Goal: Task Accomplishment & Management: Manage account settings

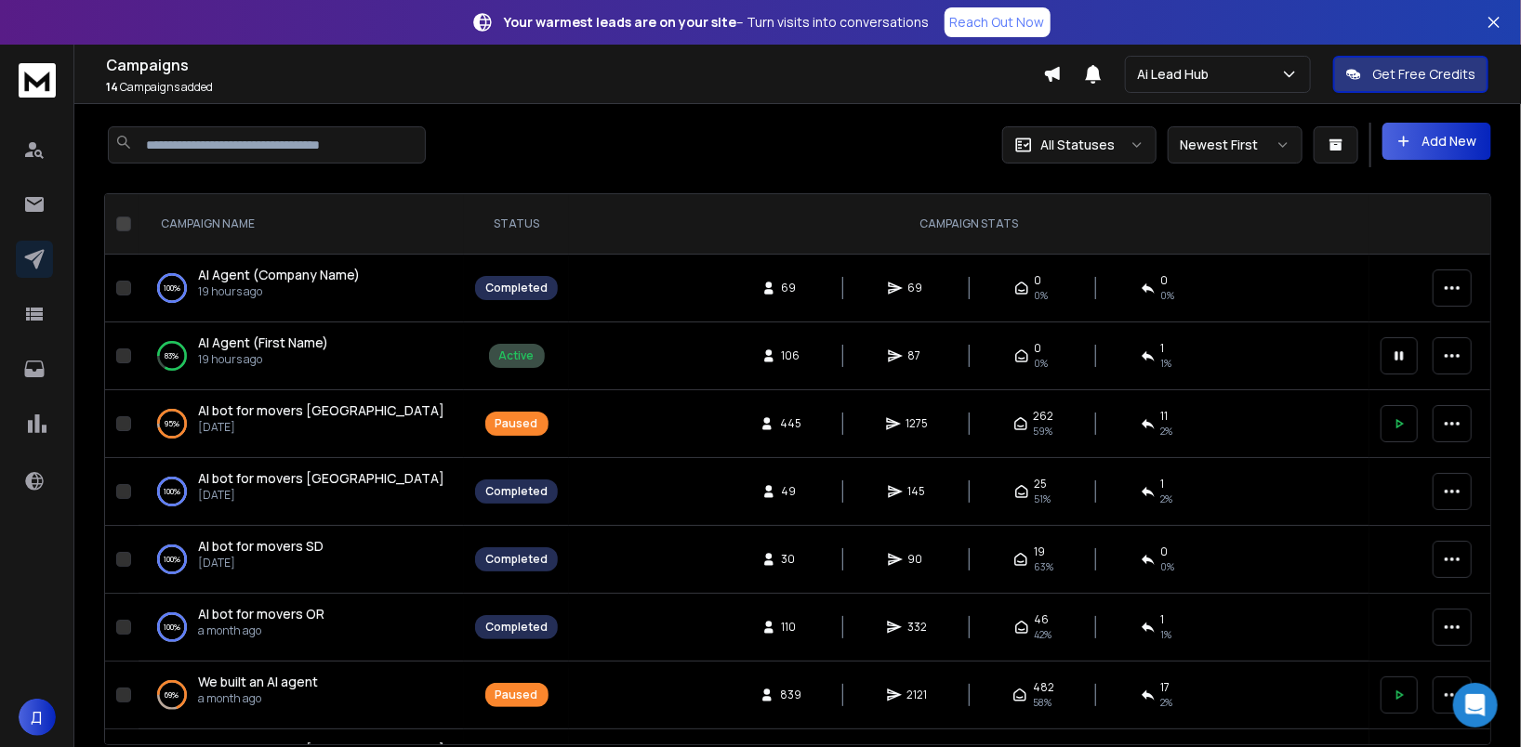
click at [1396, 423] on icon at bounding box center [1399, 424] width 7 height 10
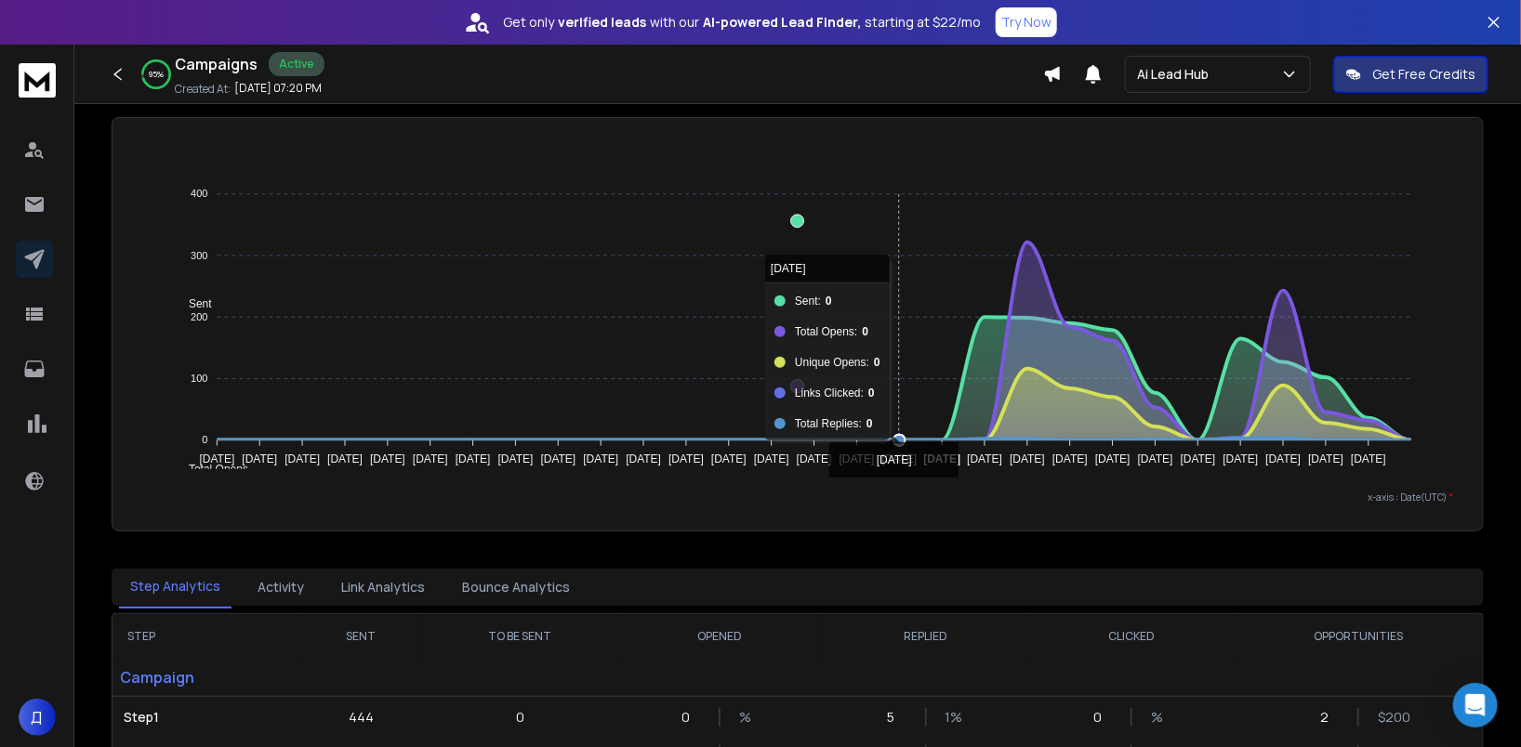
scroll to position [413, 0]
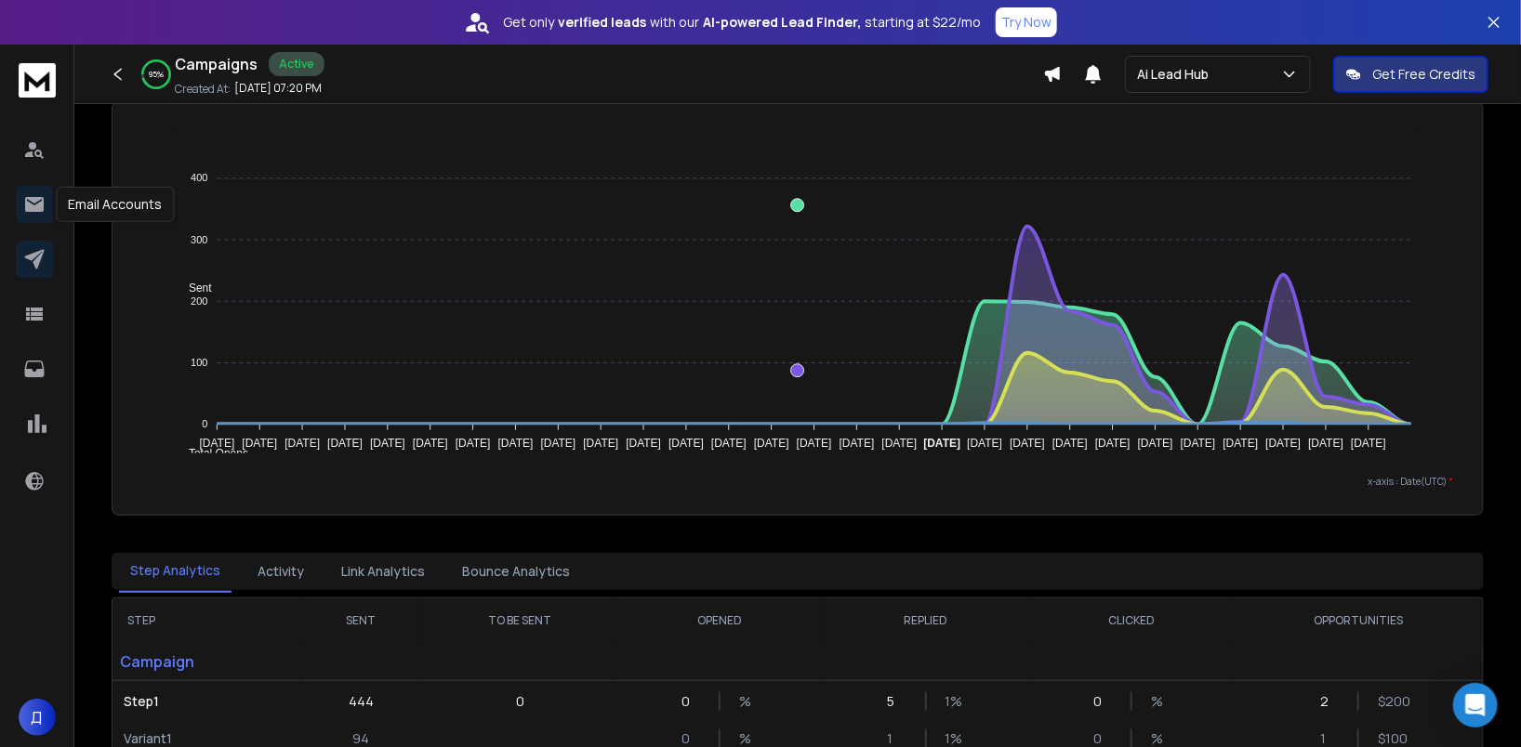
click at [48, 216] on link at bounding box center [34, 204] width 37 height 37
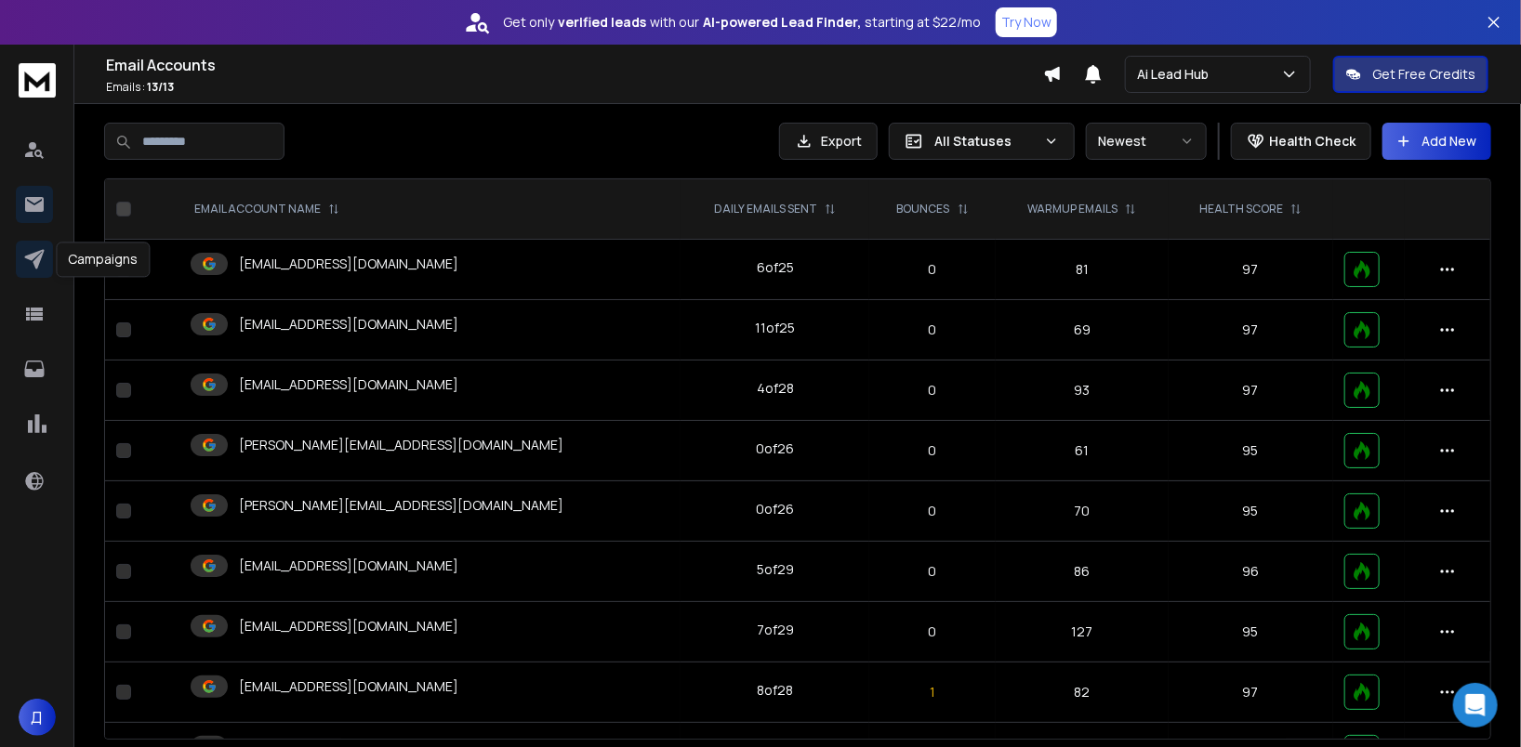
click at [16, 260] on link at bounding box center [34, 259] width 37 height 37
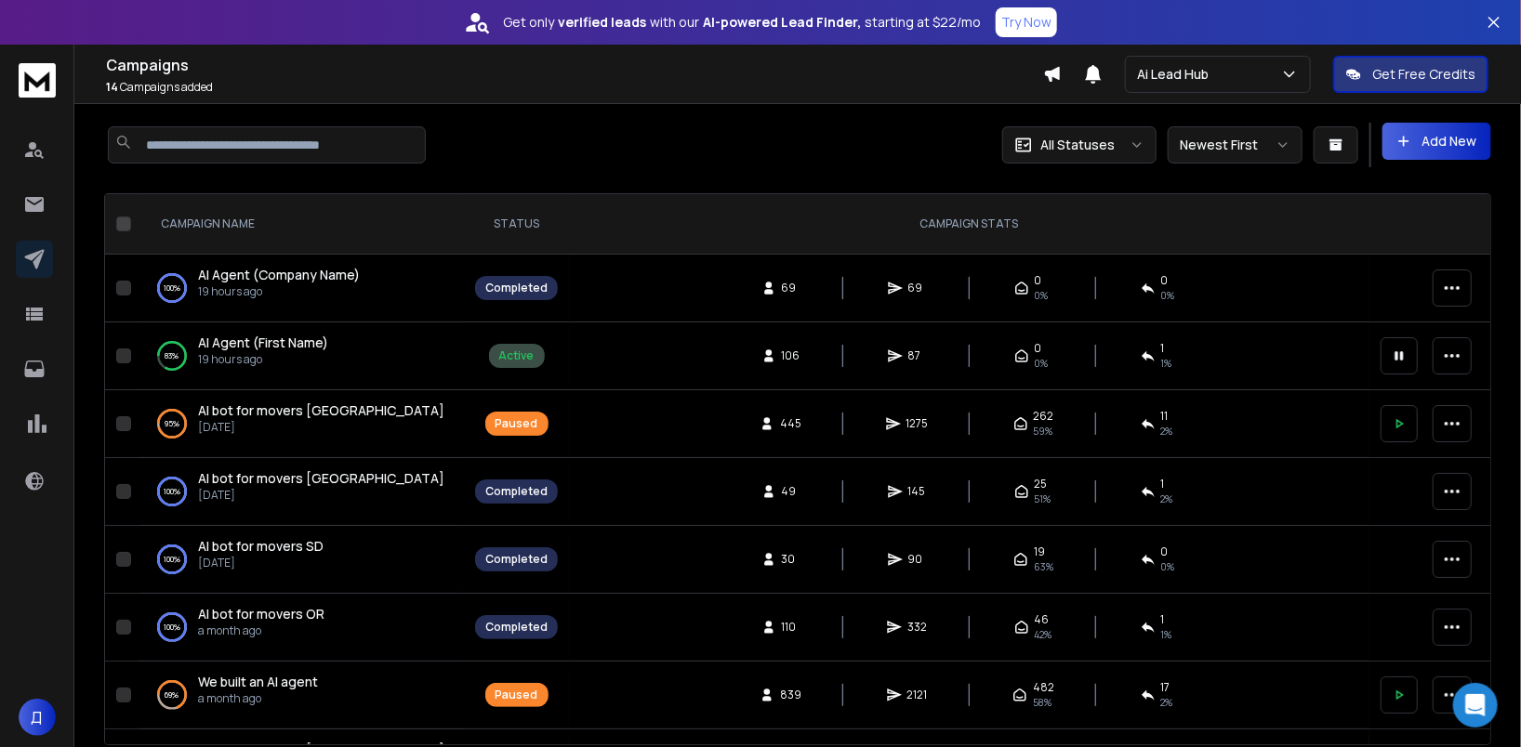
click at [1396, 424] on icon at bounding box center [1399, 424] width 7 height 10
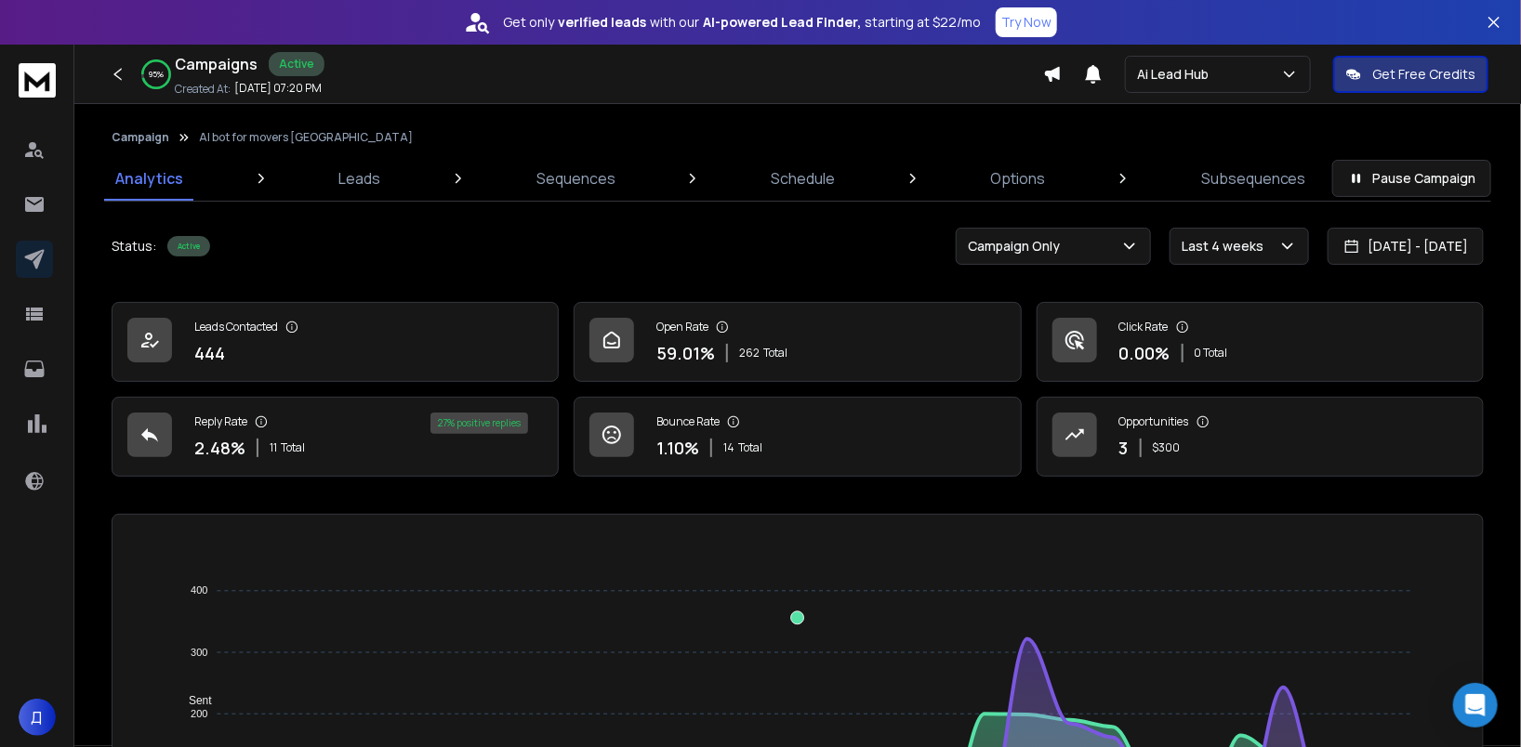
scroll to position [206, 0]
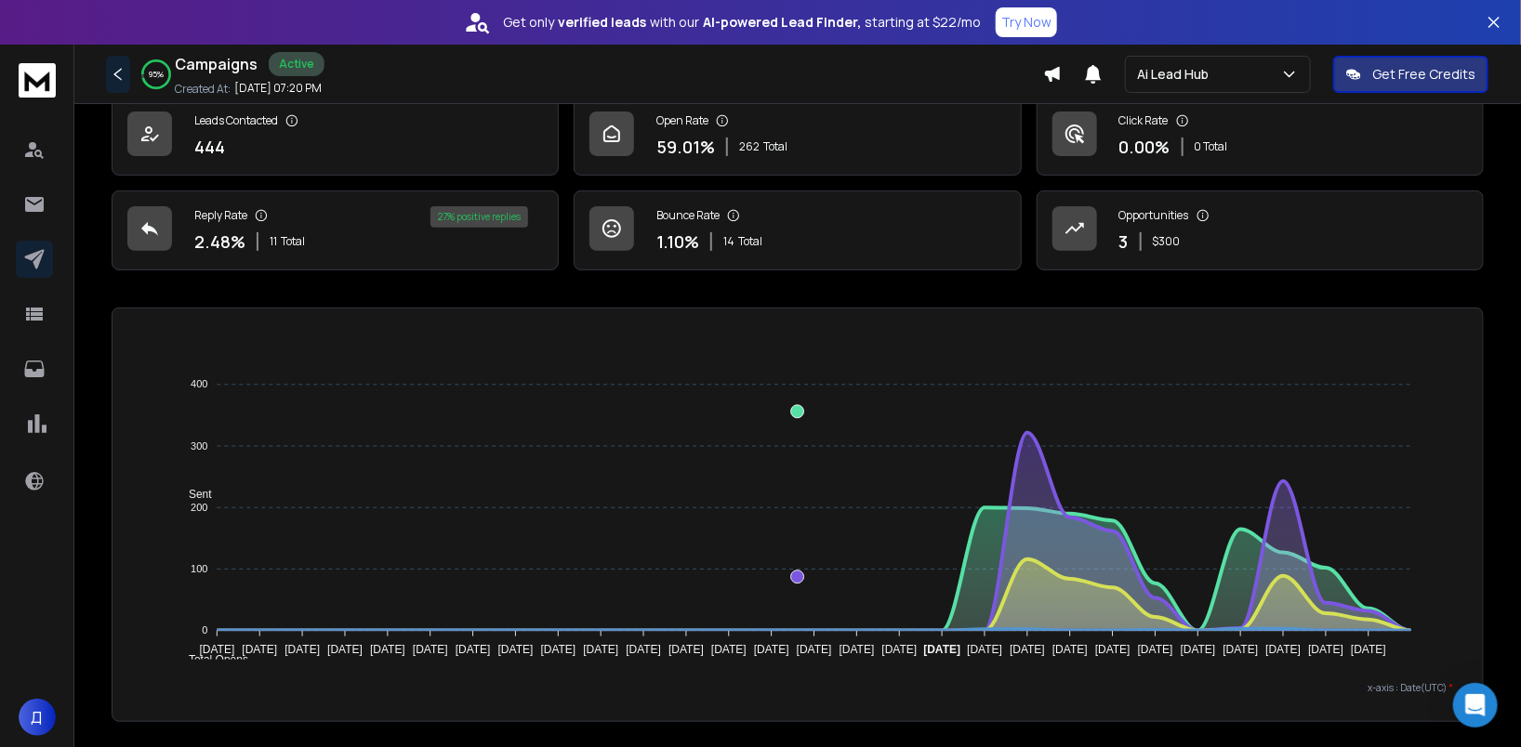
click at [108, 79] on button at bounding box center [118, 74] width 24 height 37
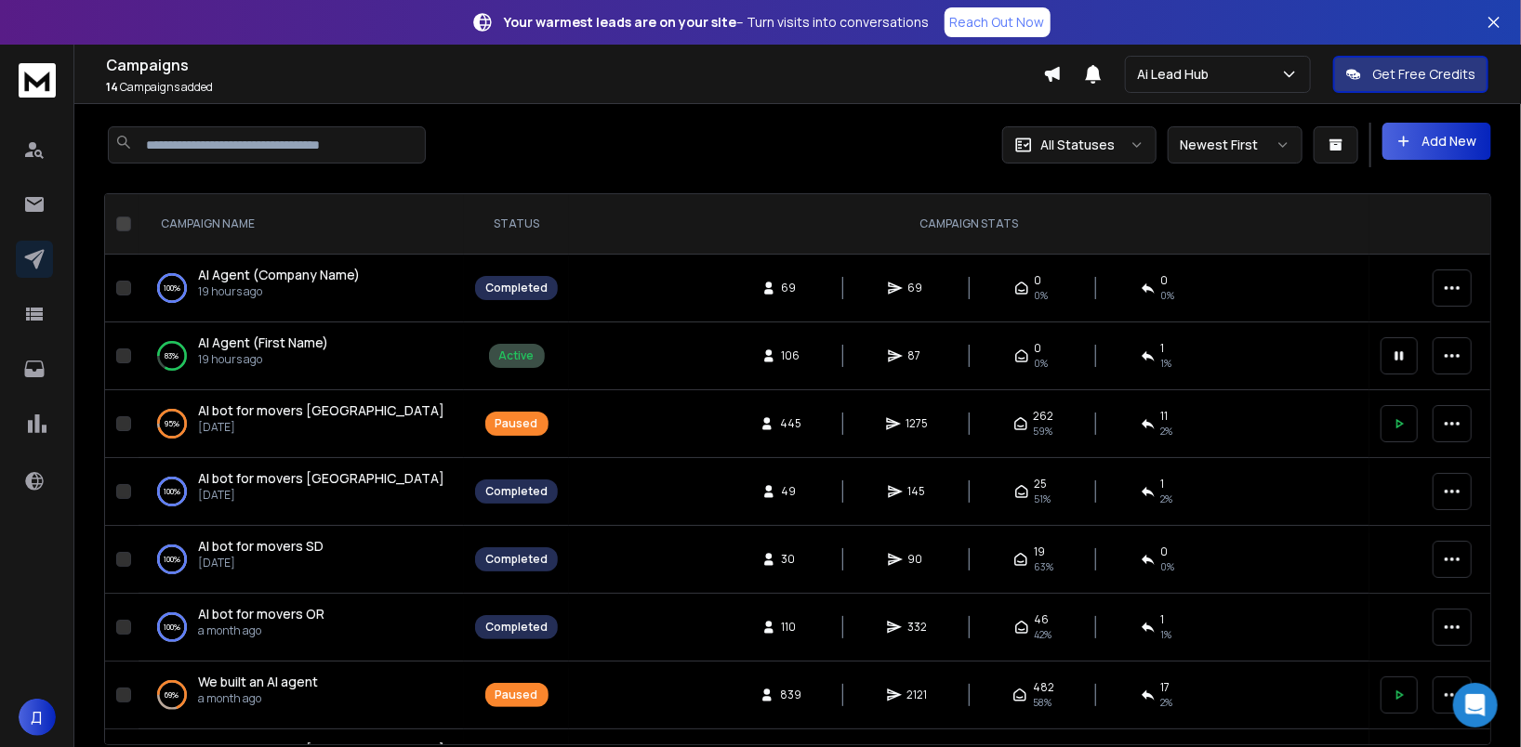
click at [649, 414] on div "445 1275 262 59 % 11 2 %" at bounding box center [969, 424] width 778 height 30
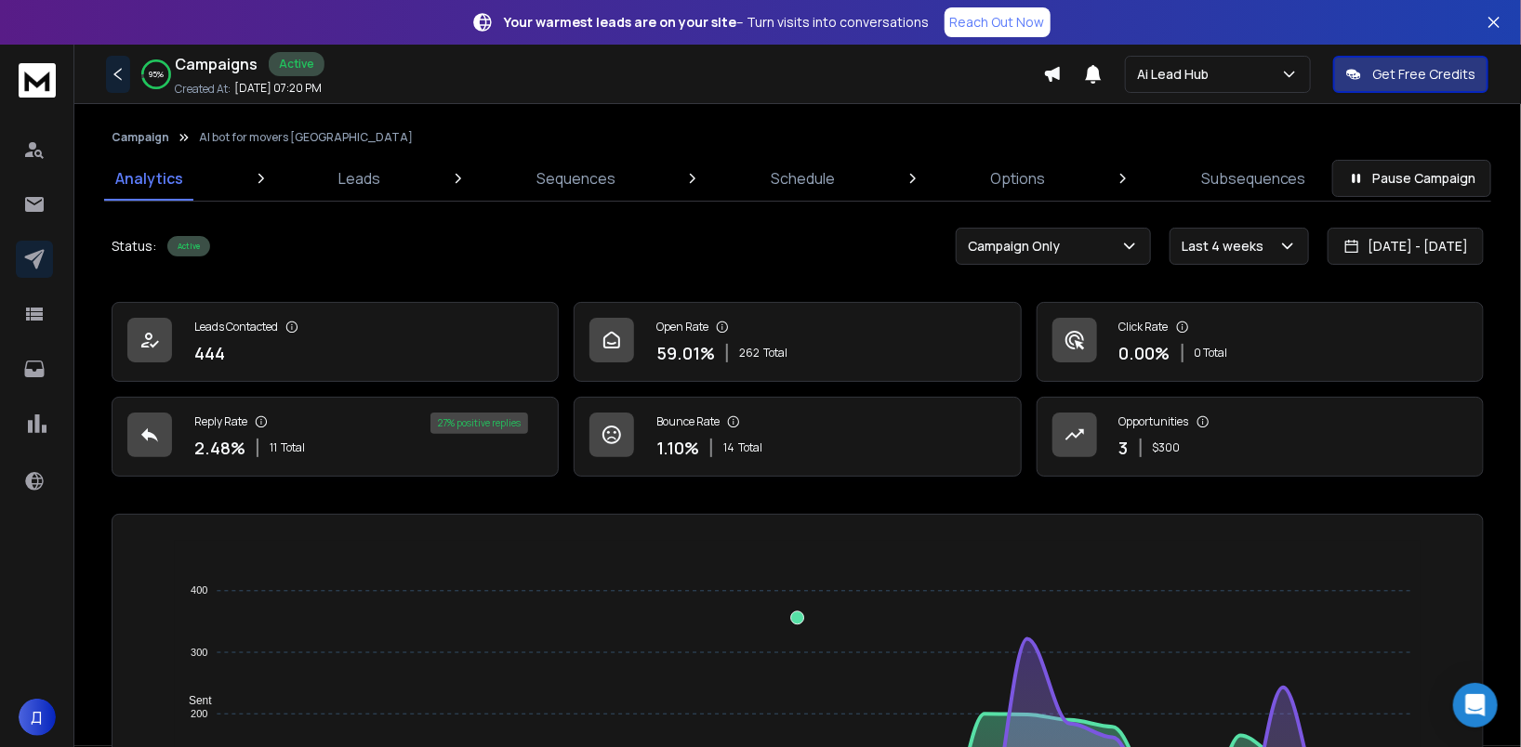
click at [107, 77] on button at bounding box center [118, 74] width 24 height 37
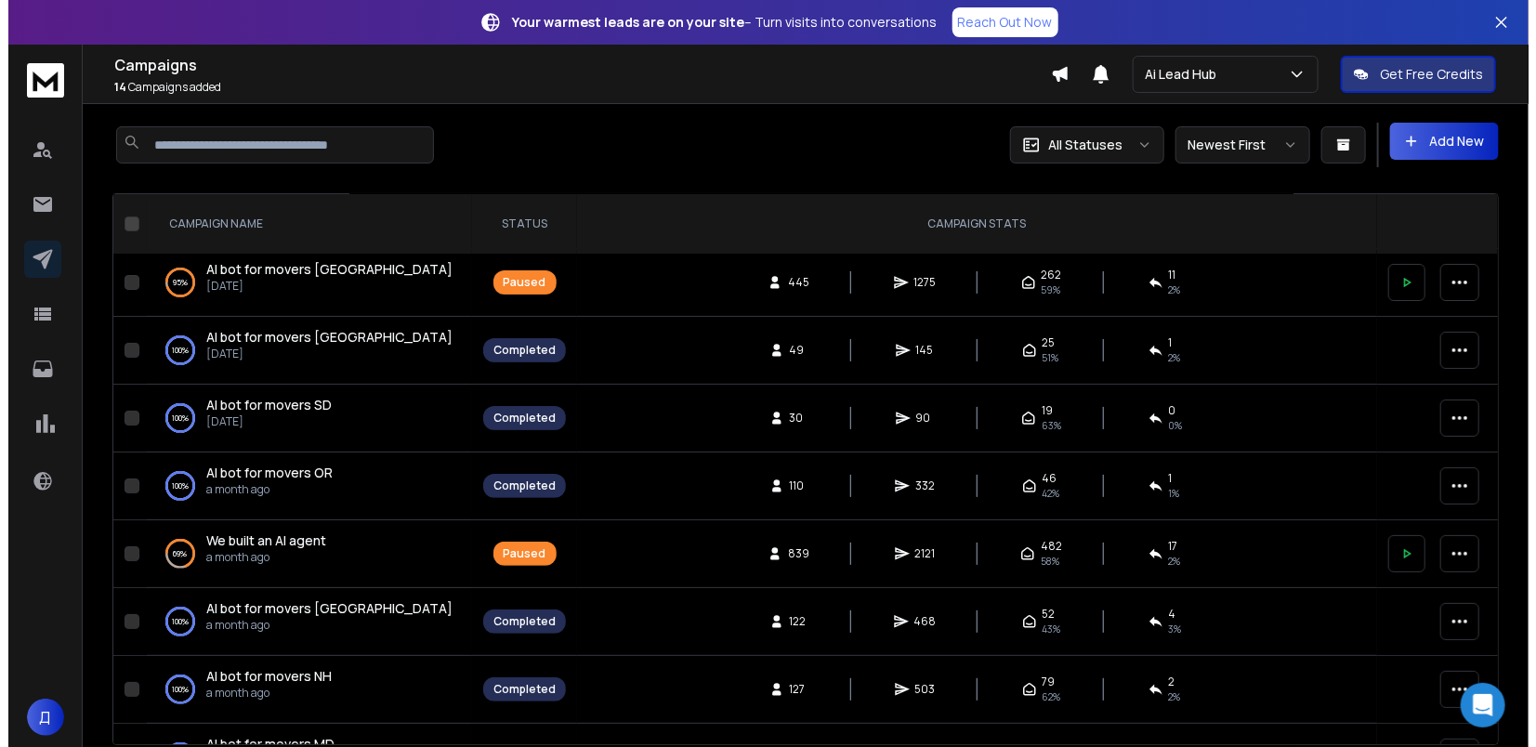
scroll to position [206, 0]
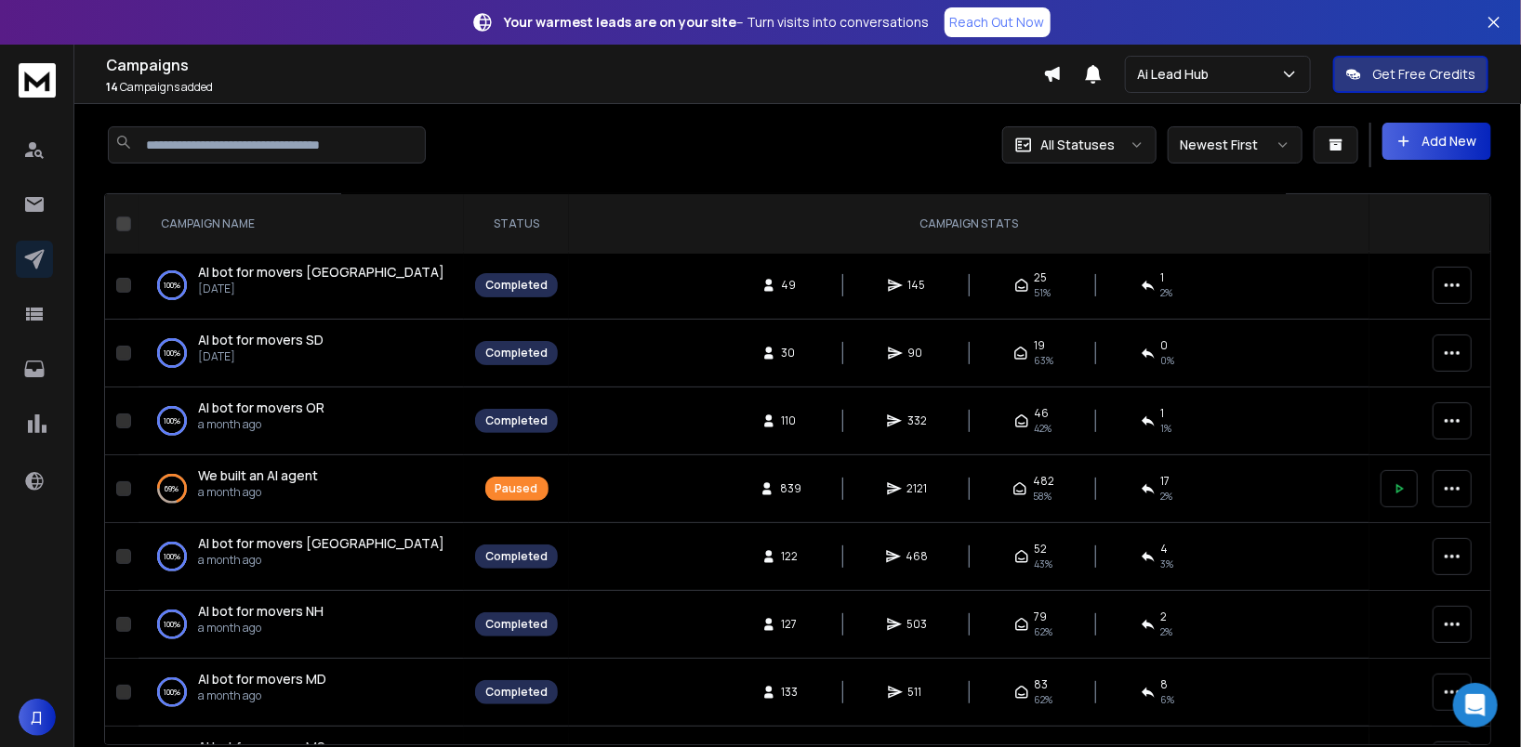
click at [626, 481] on div "839 2121 482 58 % 17 2 %" at bounding box center [969, 489] width 778 height 30
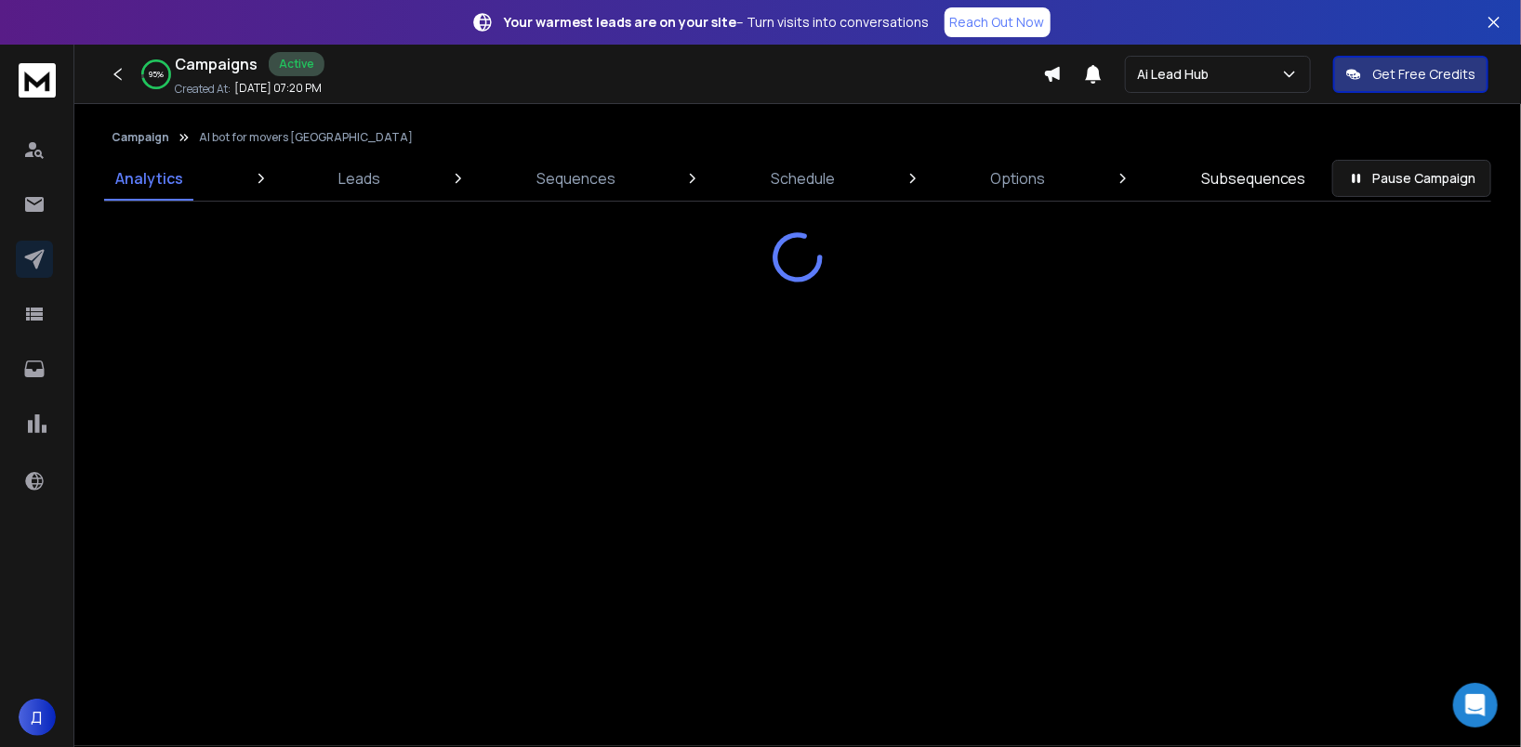
click at [1244, 185] on p "Subsequences" at bounding box center [1253, 178] width 105 height 22
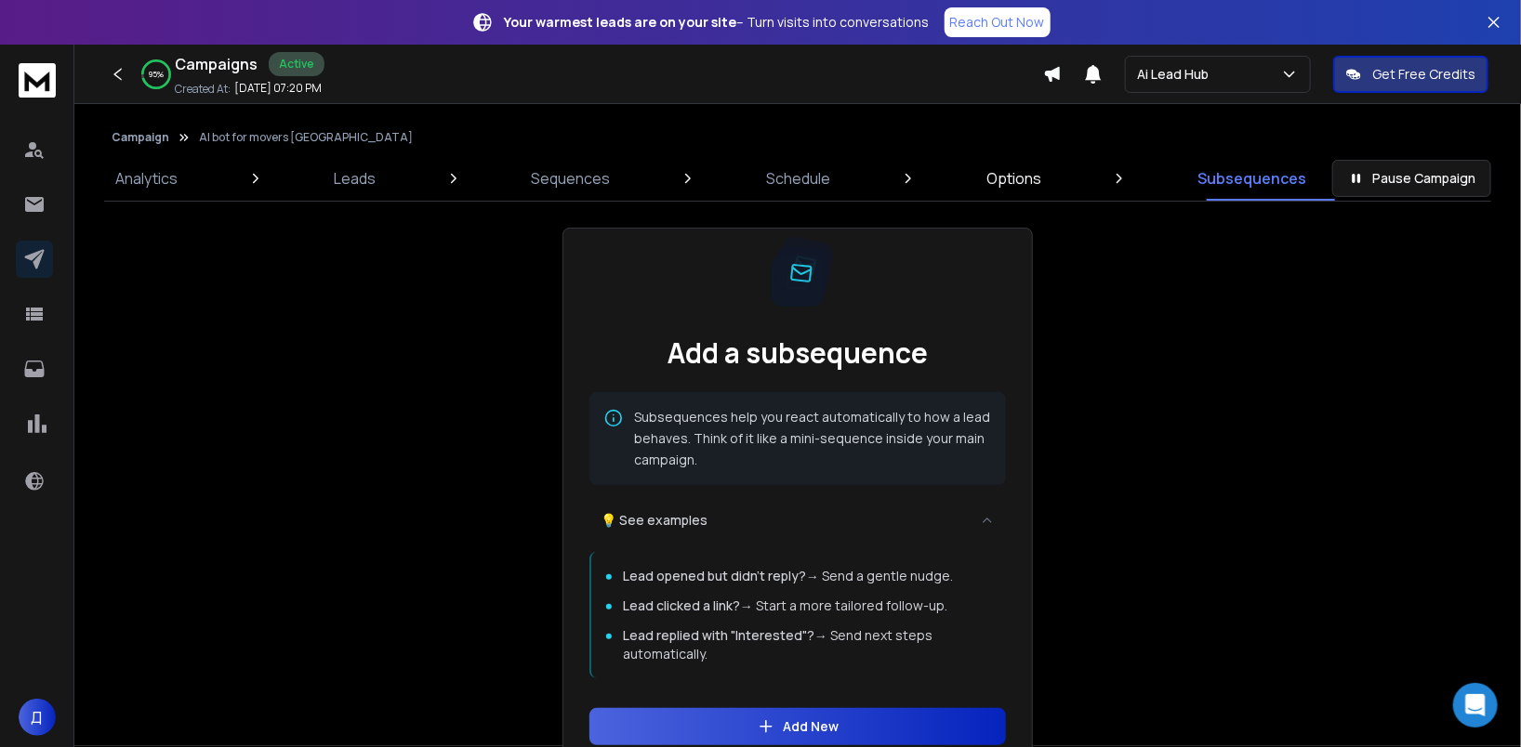
click at [1048, 176] on link "Options" at bounding box center [1013, 178] width 77 height 45
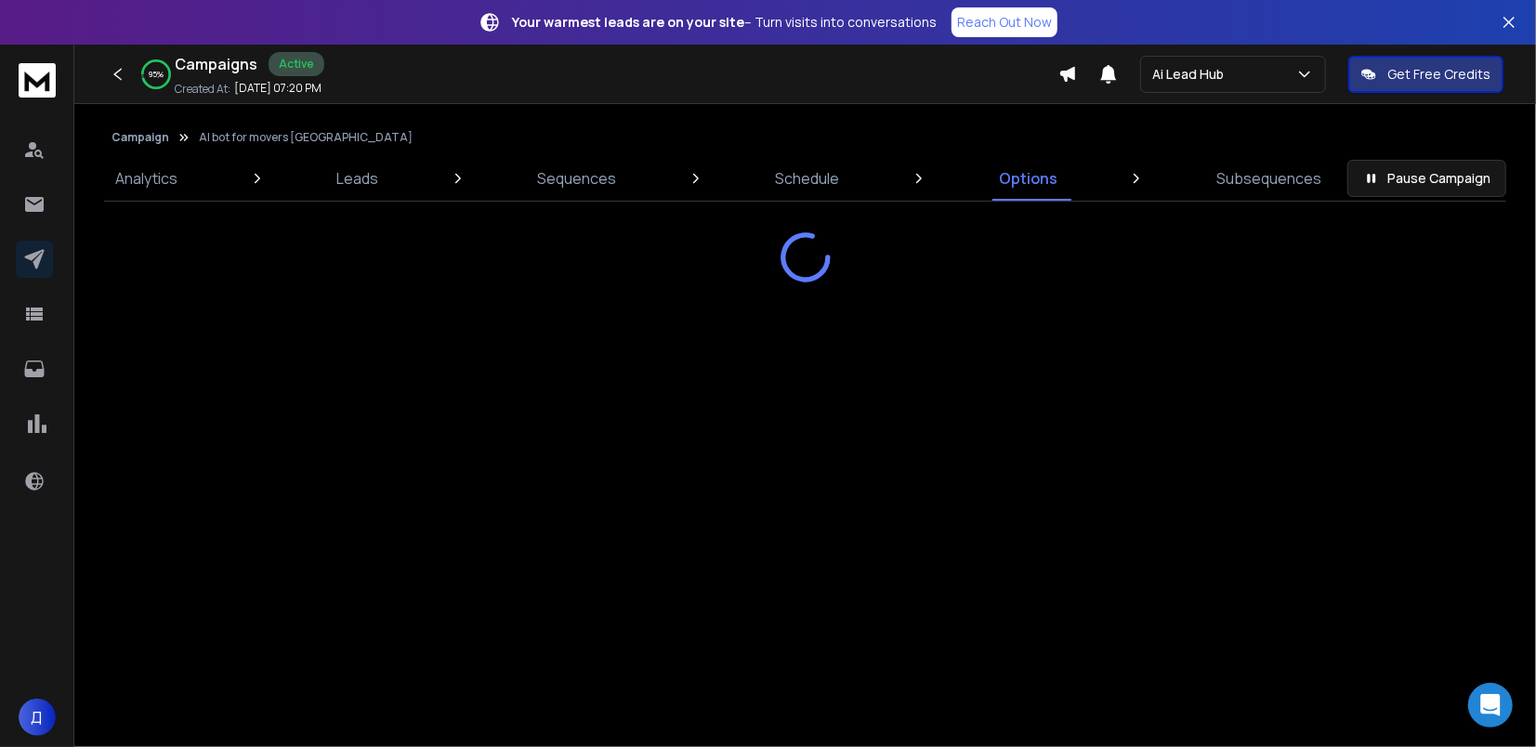
select select "*********"
select select "*"
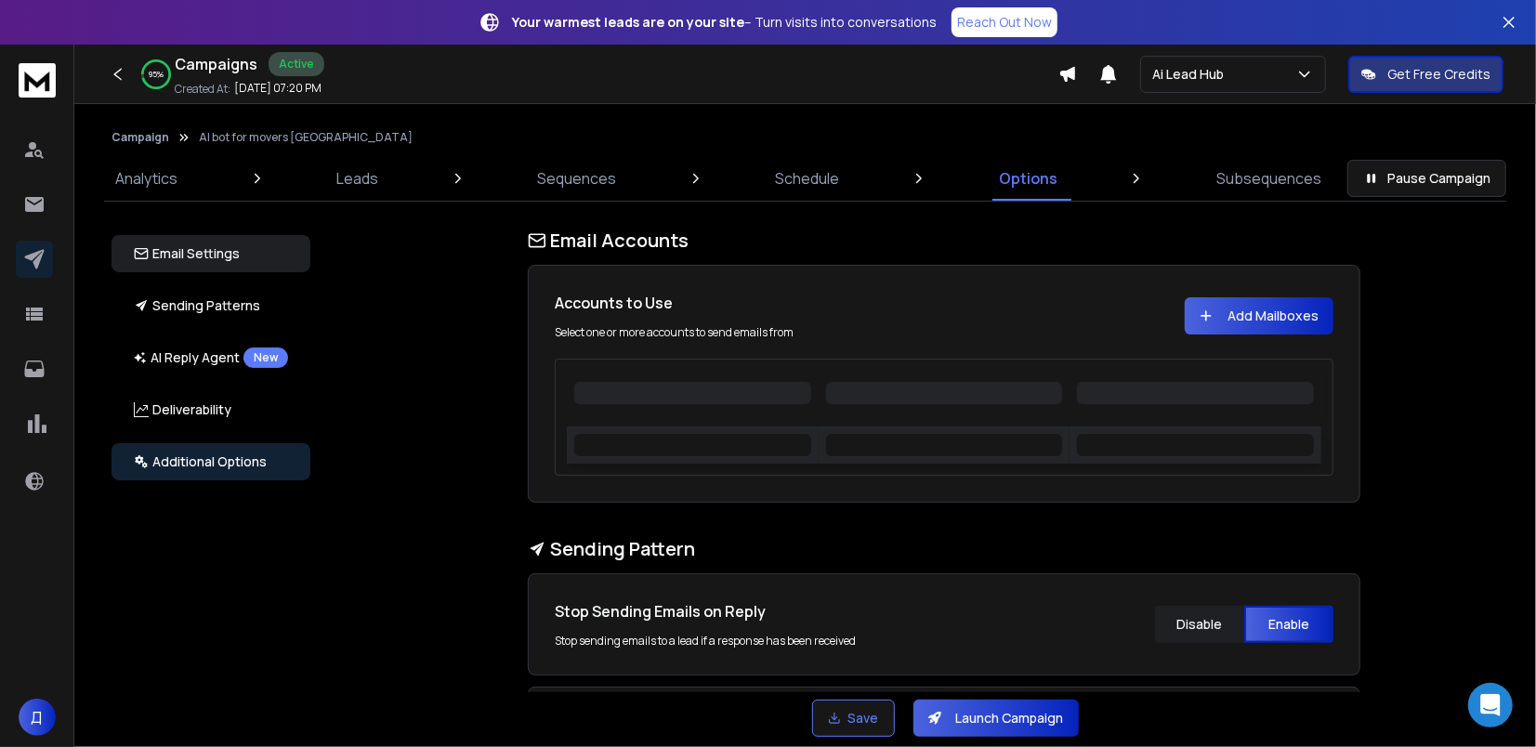
click at [195, 467] on p "Additional Options" at bounding box center [200, 462] width 133 height 19
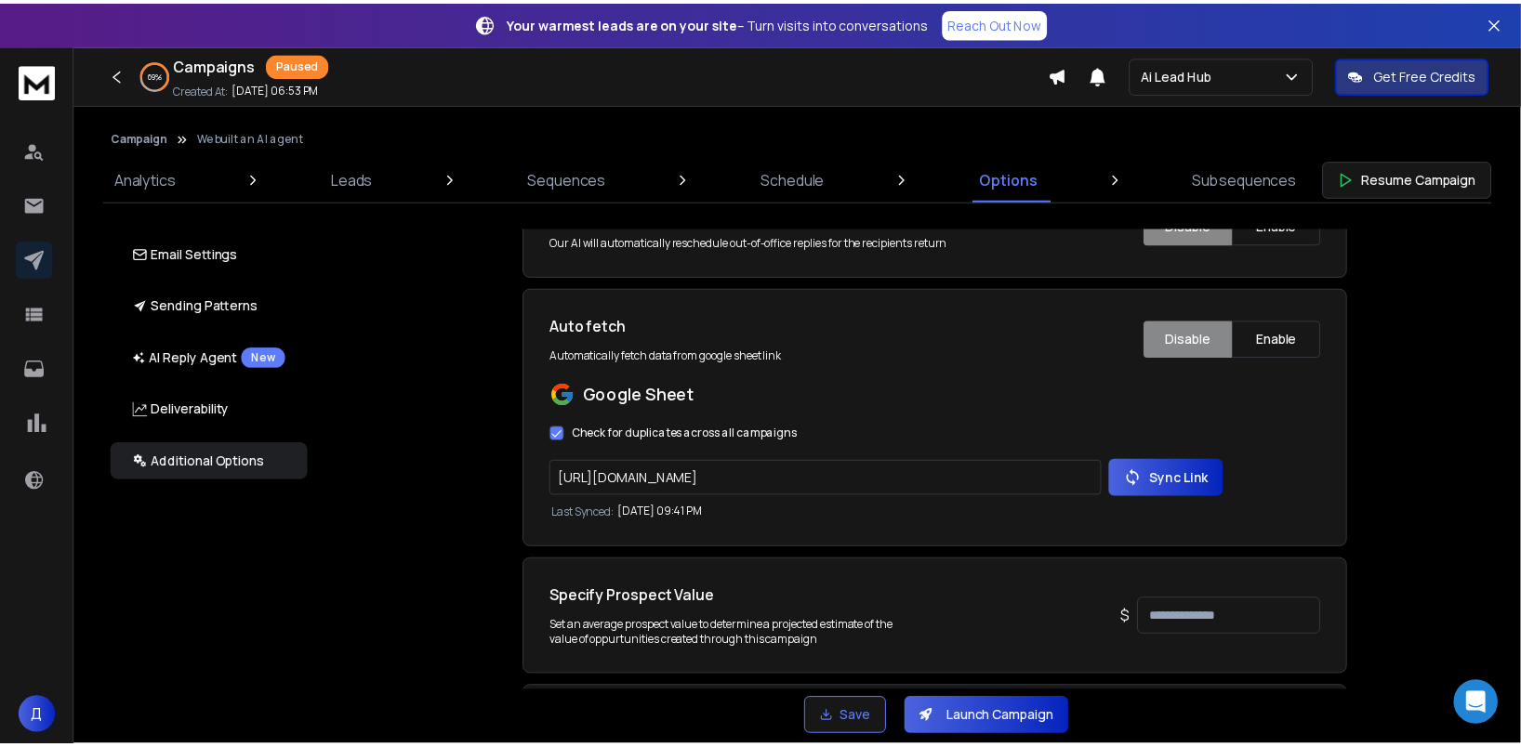
scroll to position [3438, 0]
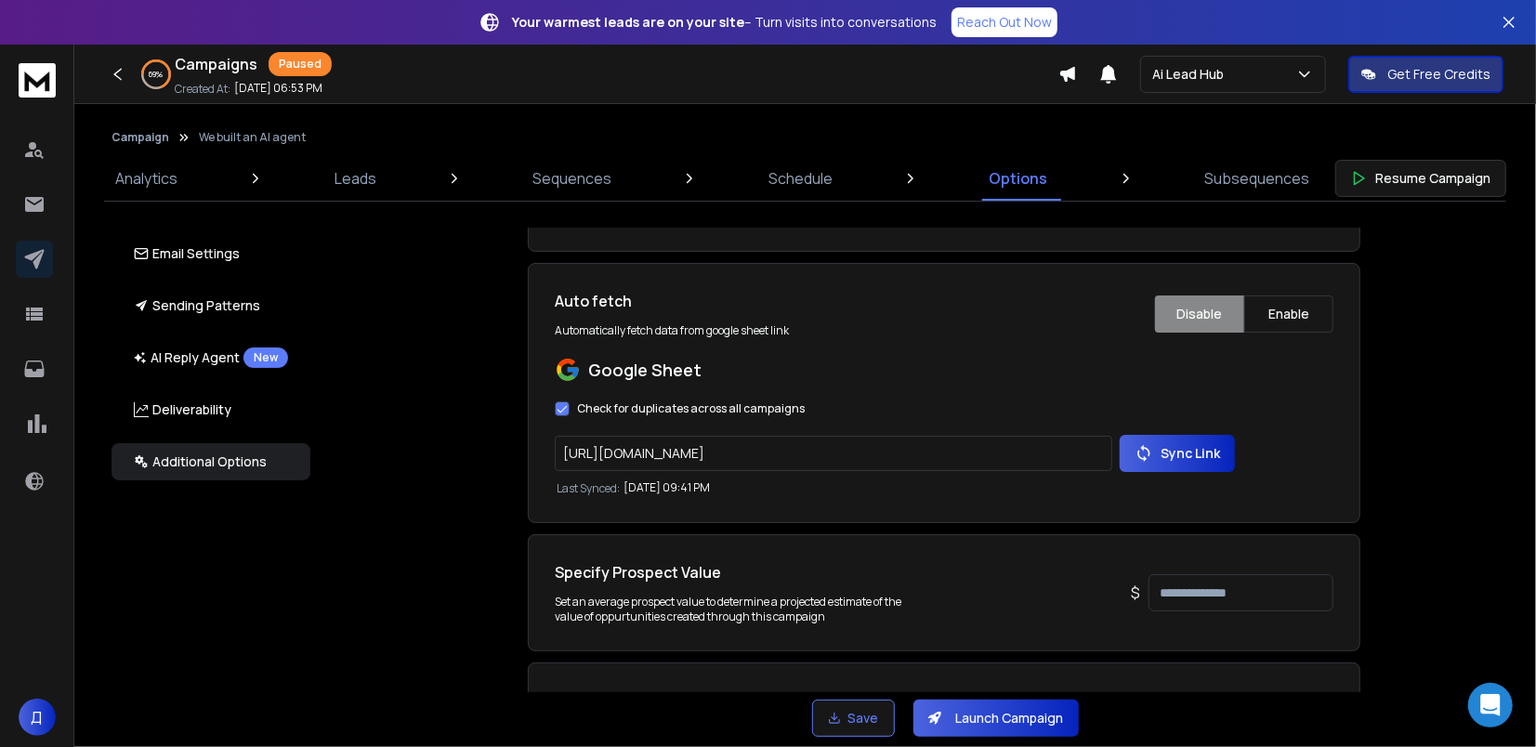
click at [1170, 445] on p "Sync Link" at bounding box center [1190, 453] width 59 height 19
click at [704, 450] on link "https://docs.google.com/spreadsheets/d/1u7ObLWywB5d5ZECH0c3aRWGqqE37oefR9ucAXl0…" at bounding box center [633, 453] width 141 height 18
click at [1209, 453] on p "Sync Link" at bounding box center [1190, 453] width 59 height 19
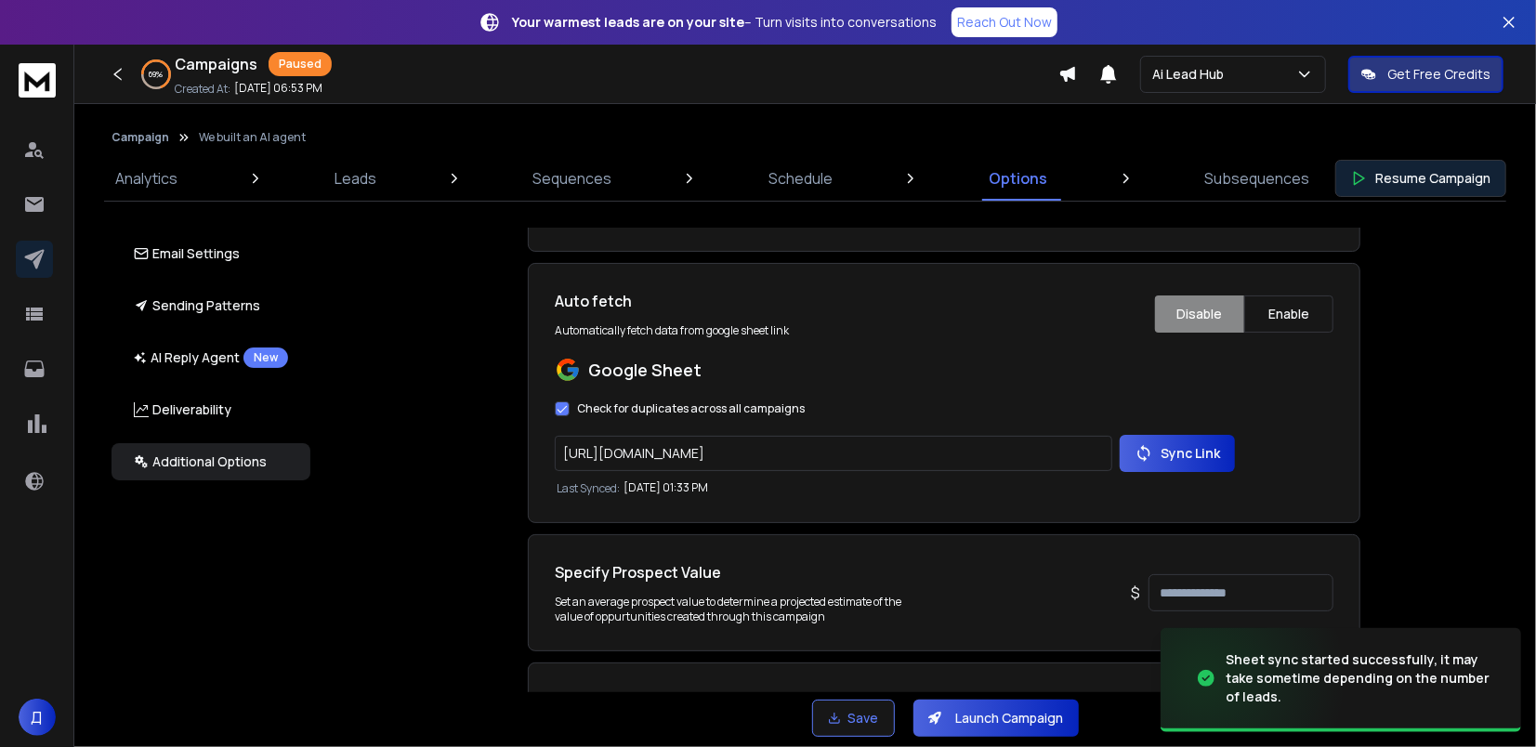
click at [1420, 178] on button "Resume Campaign" at bounding box center [1421, 178] width 171 height 37
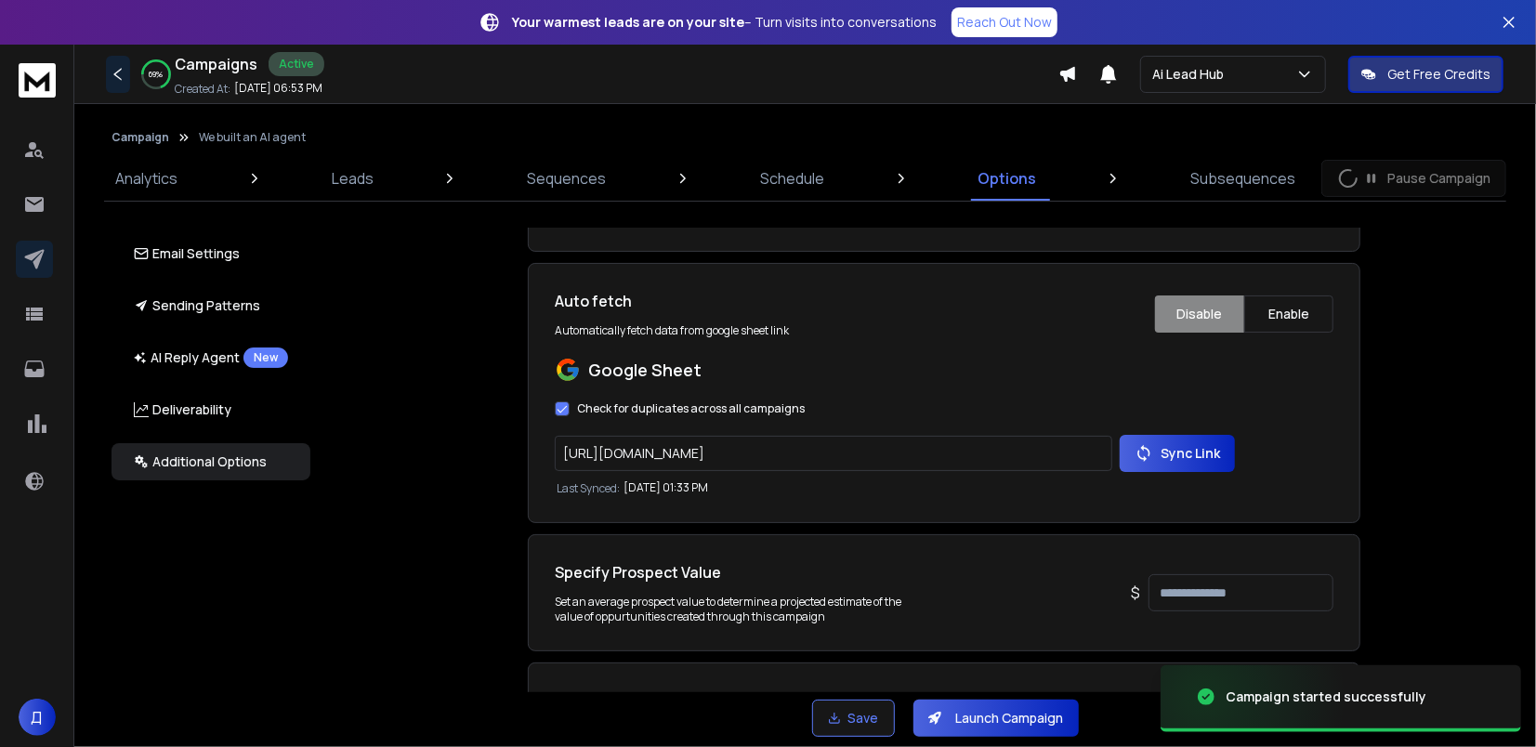
click at [125, 74] on icon at bounding box center [118, 74] width 17 height 17
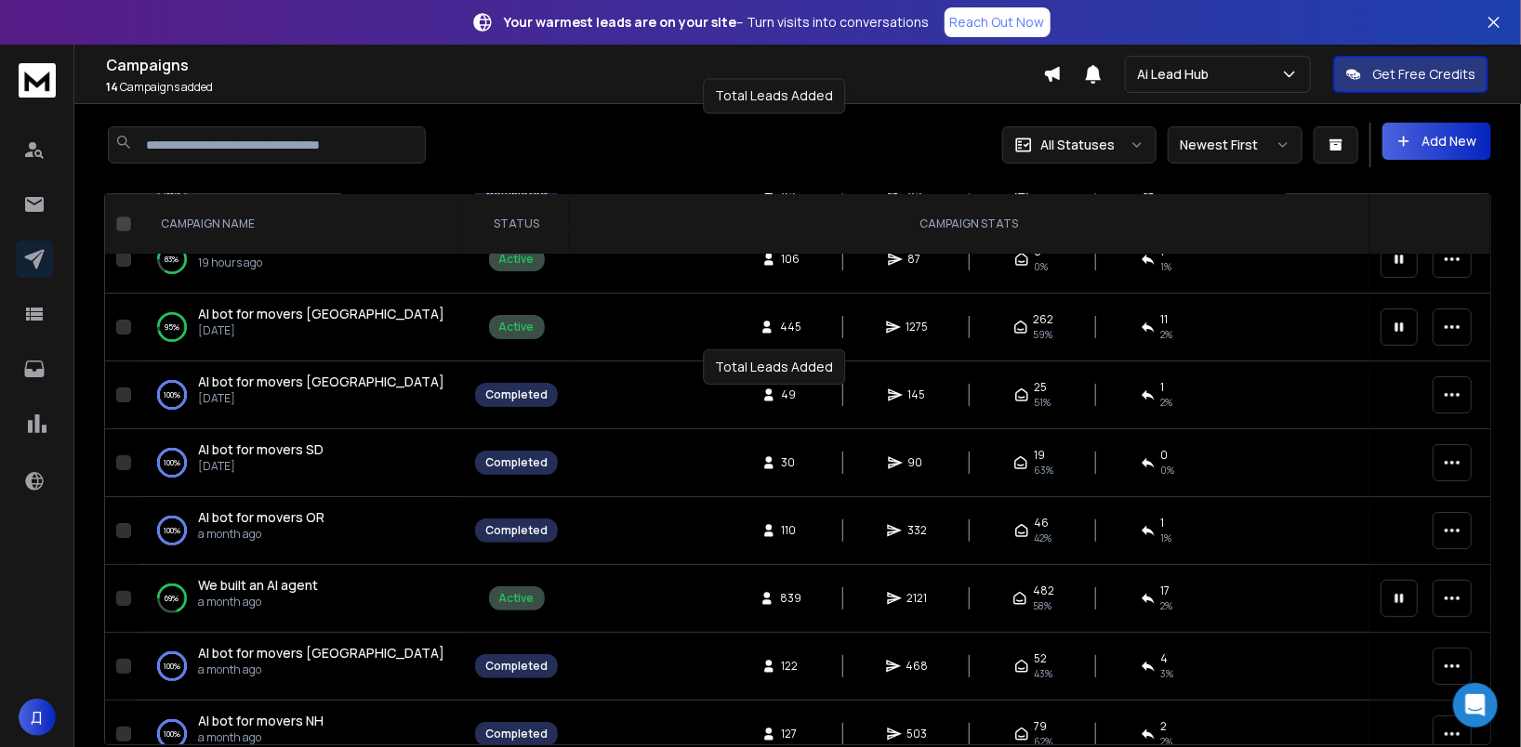
scroll to position [309, 0]
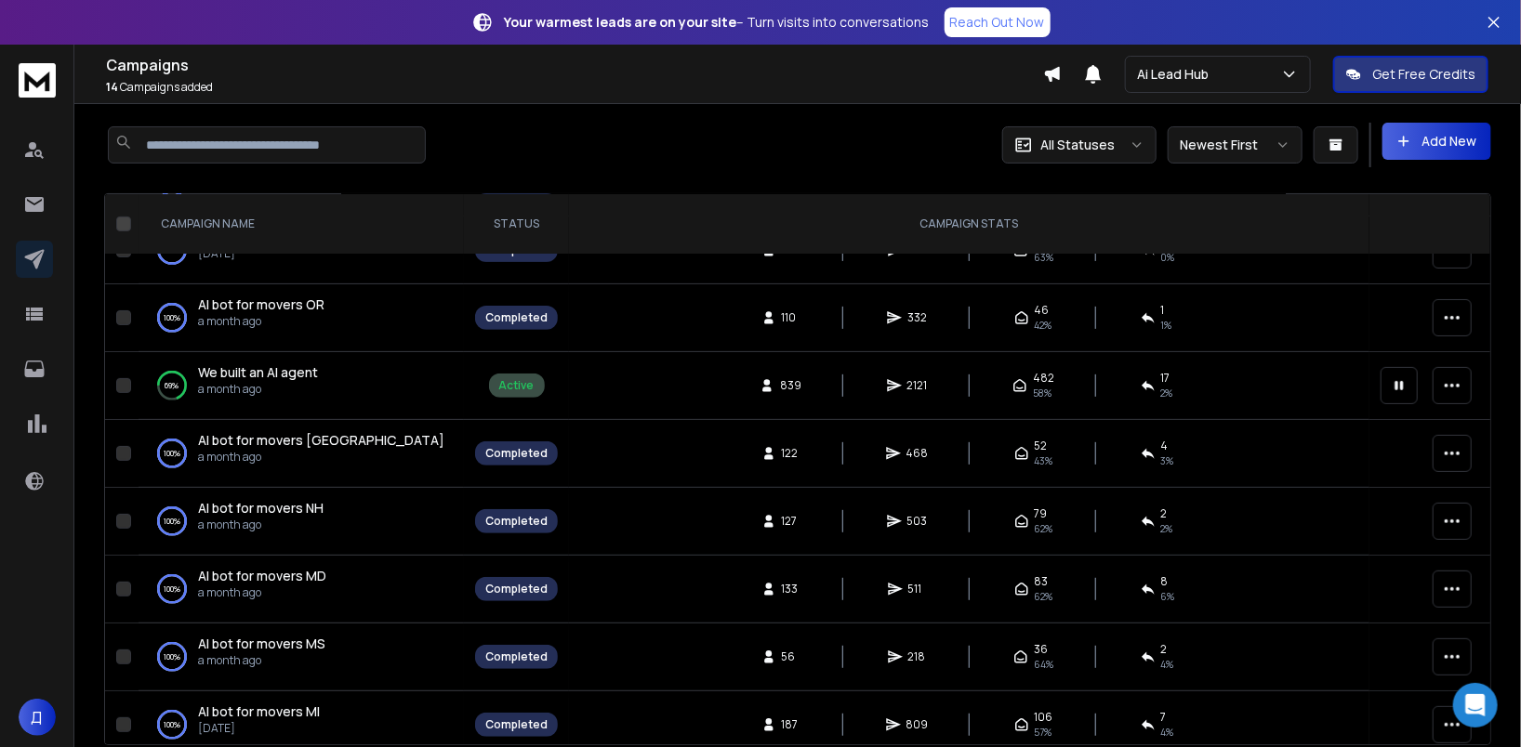
click at [650, 388] on div "839 2121 482 58 % 17 2 %" at bounding box center [969, 386] width 778 height 30
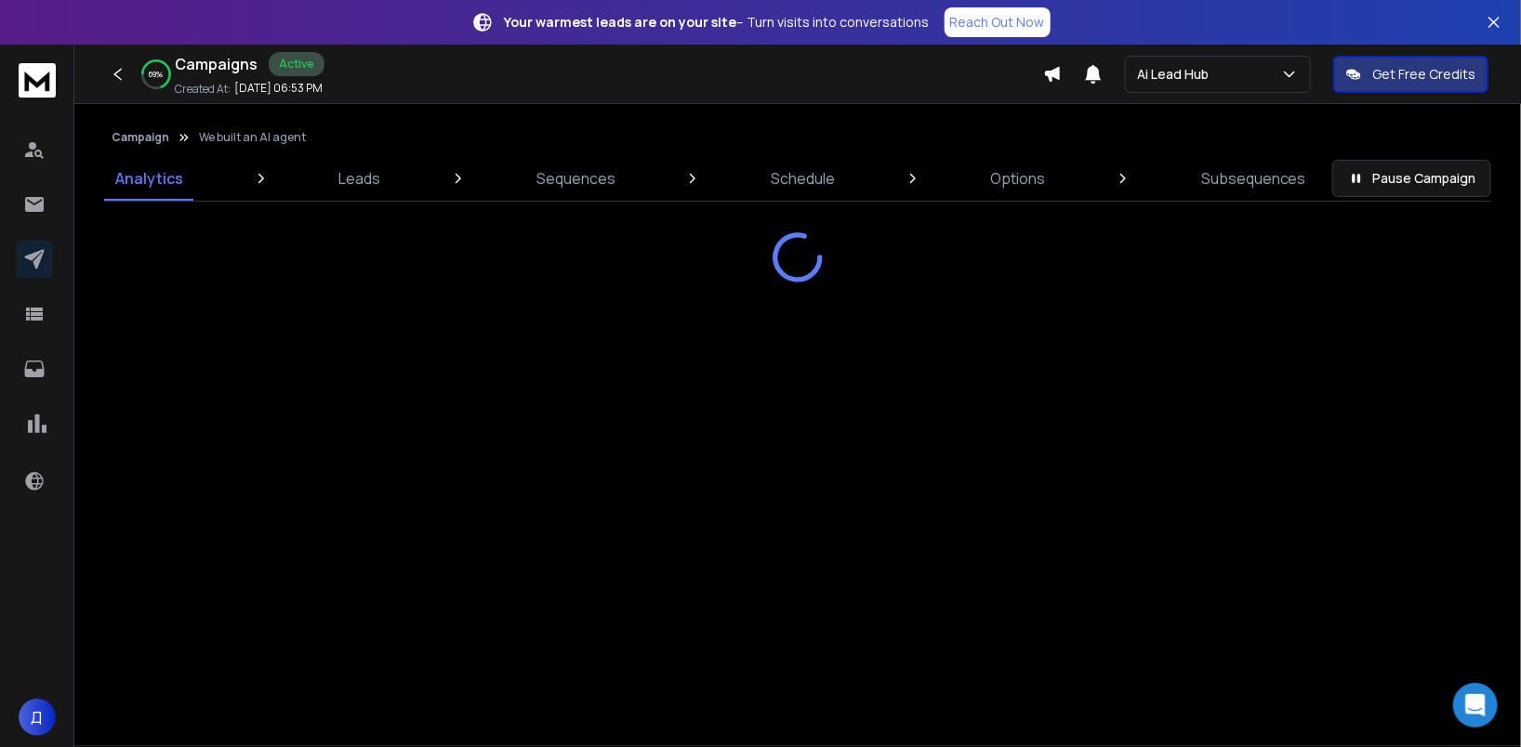
click at [1376, 179] on button "Pause Campaign" at bounding box center [1411, 178] width 159 height 37
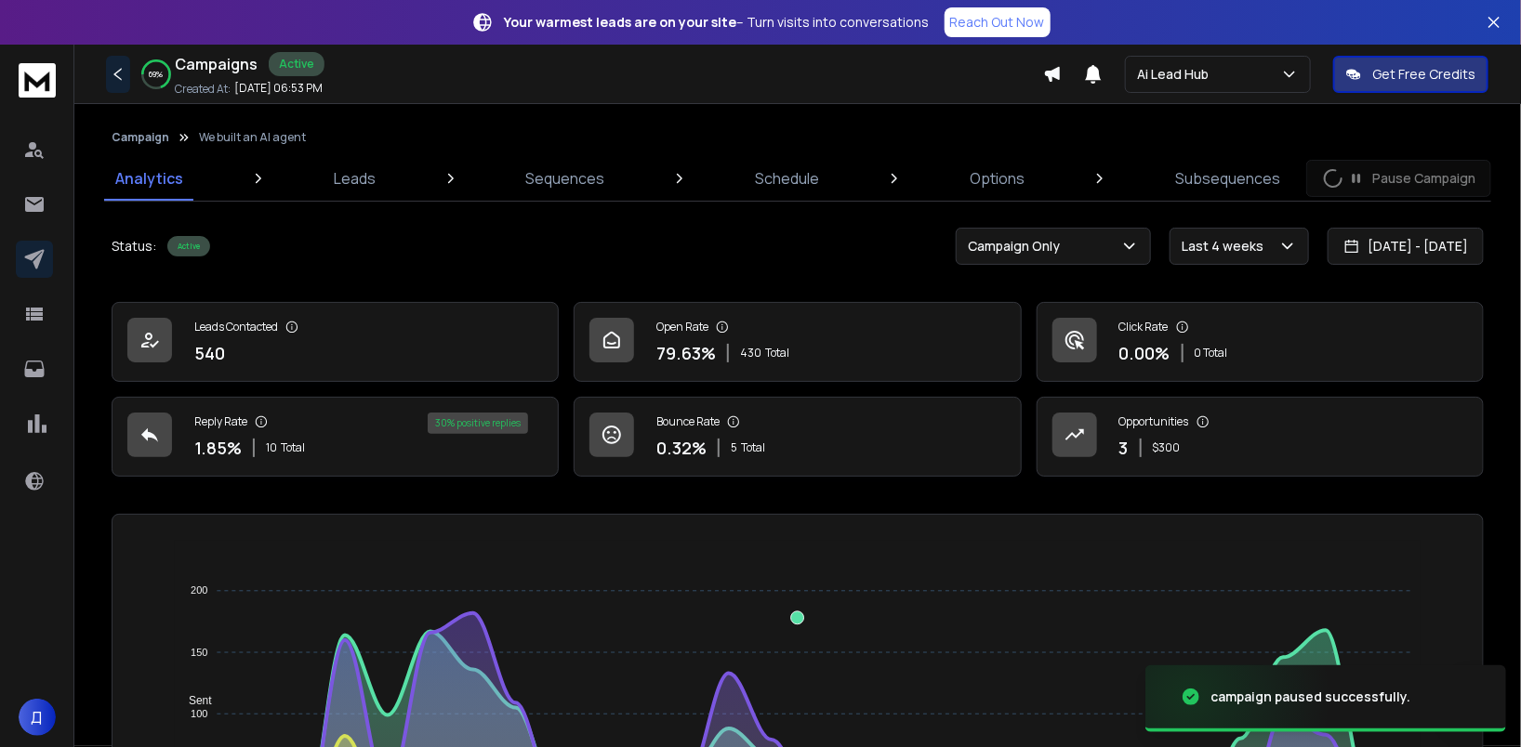
click at [114, 74] on icon at bounding box center [116, 74] width 7 height 12
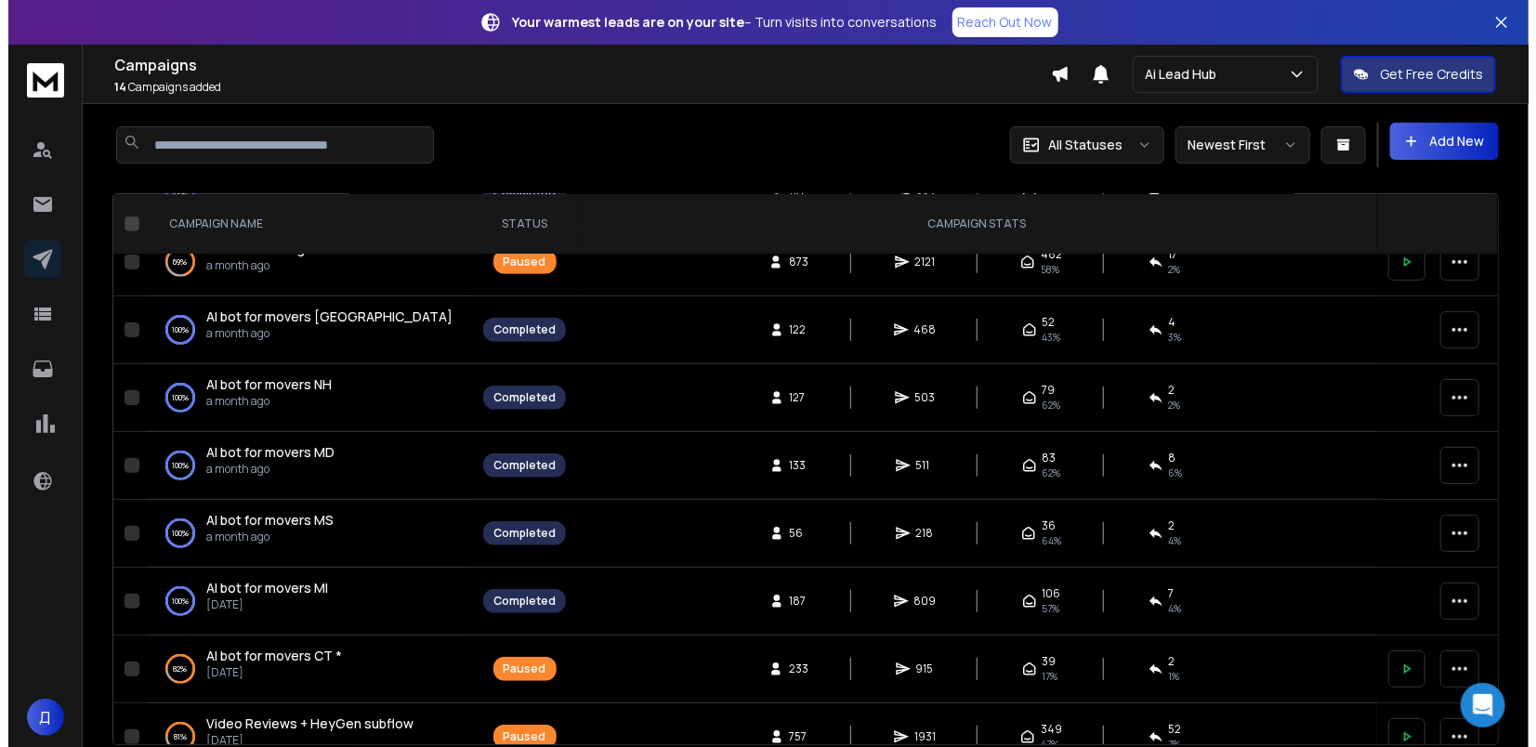
scroll to position [471, 0]
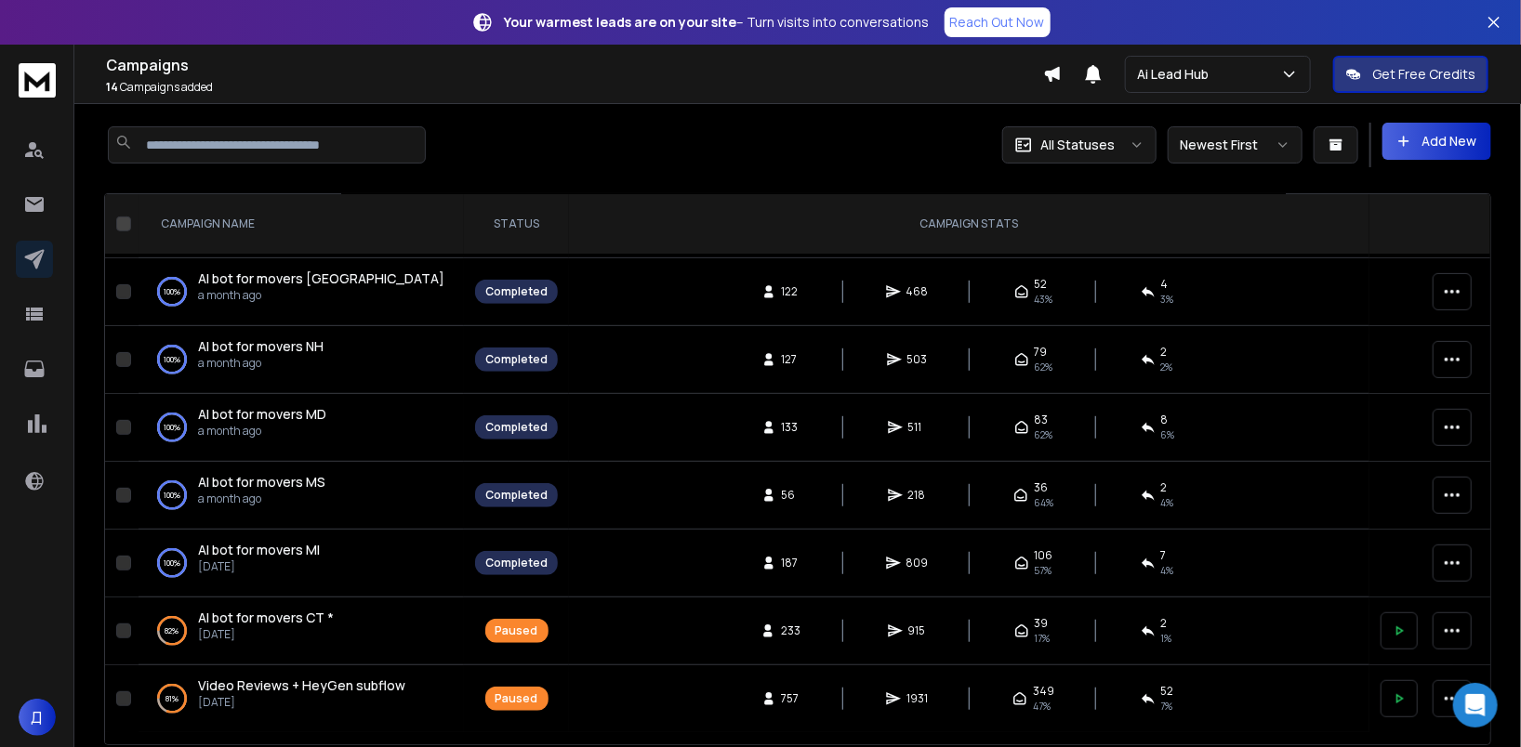
click at [573, 702] on td "757 1931 349 47 % 52 7 %" at bounding box center [969, 699] width 800 height 68
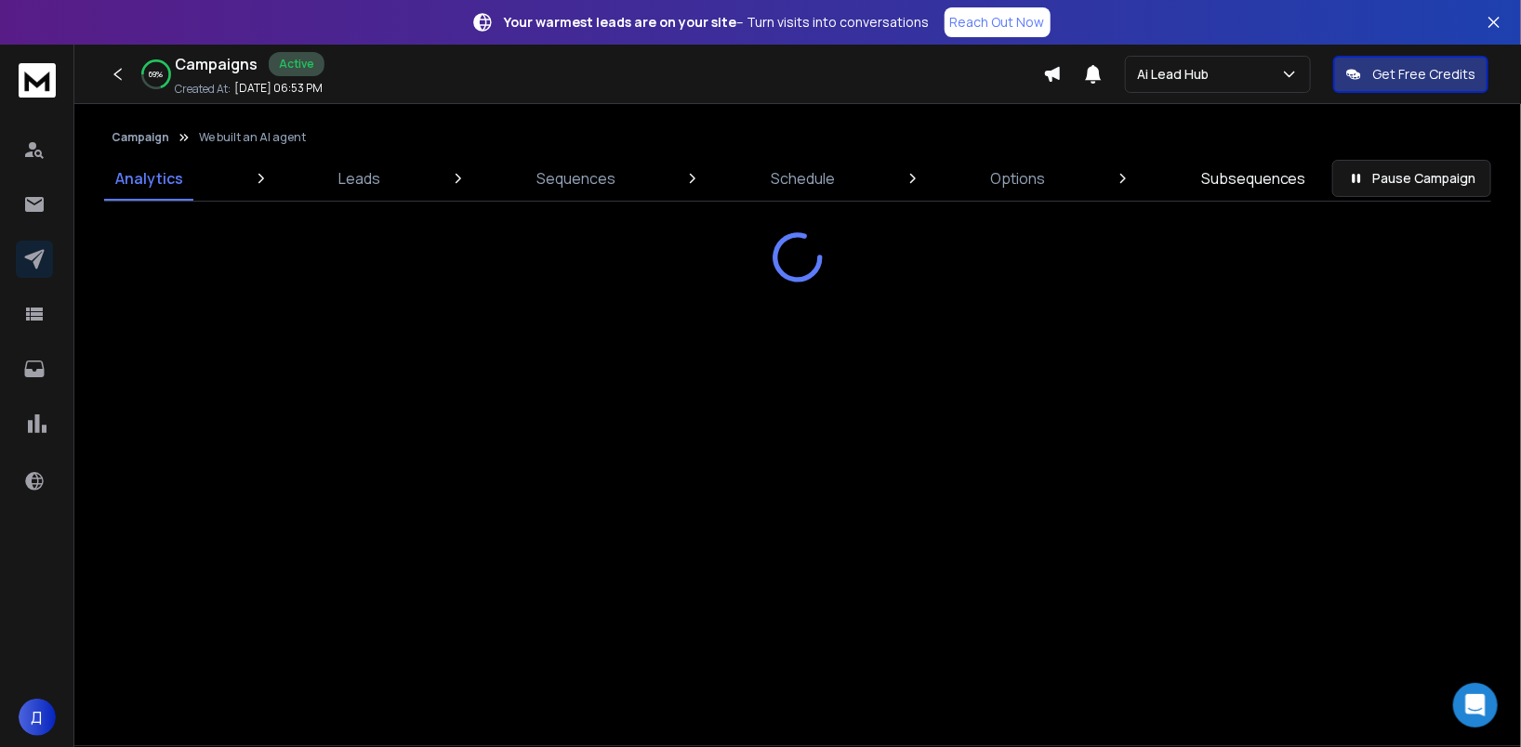
click at [1227, 186] on p "Subsequences" at bounding box center [1253, 178] width 105 height 22
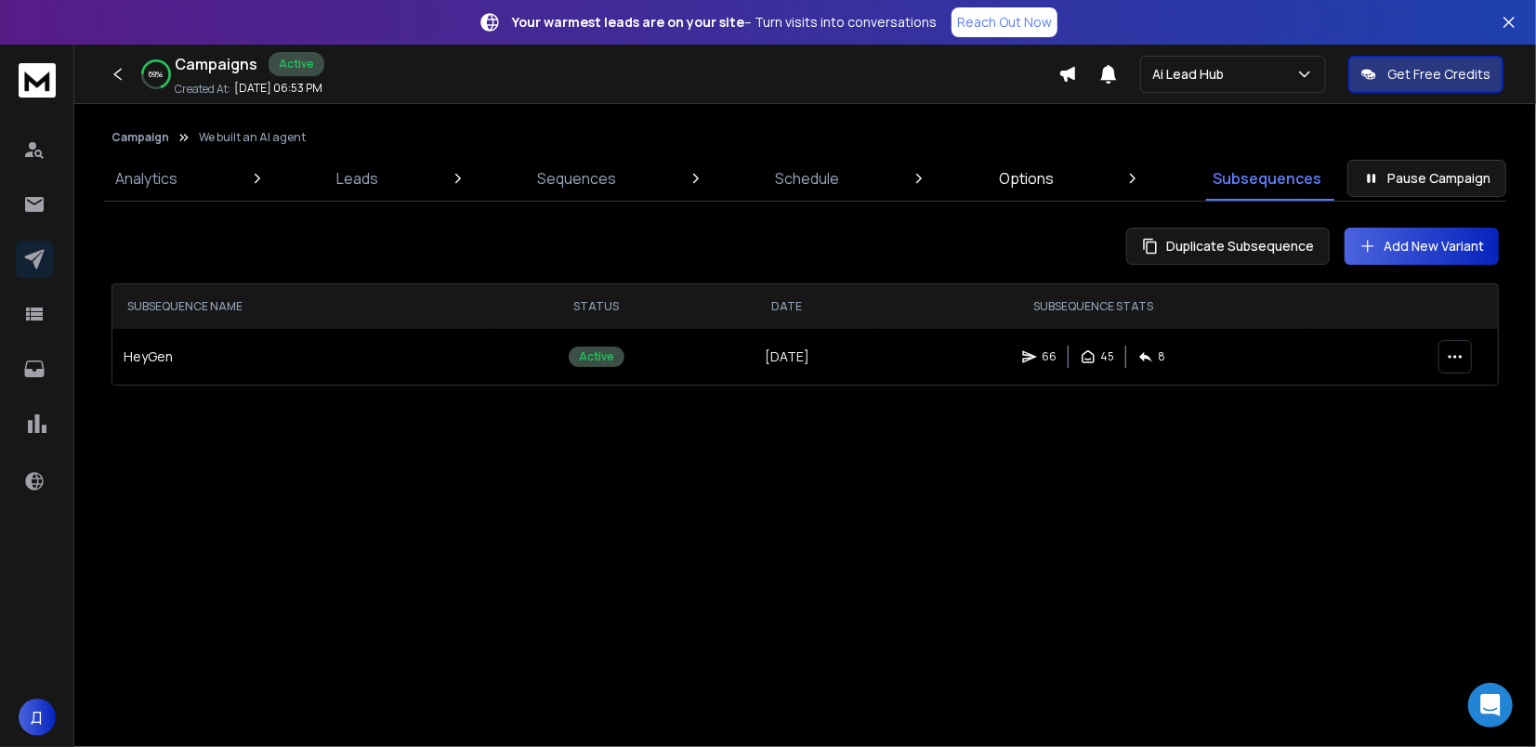
click at [1019, 178] on p "Options" at bounding box center [1026, 178] width 55 height 22
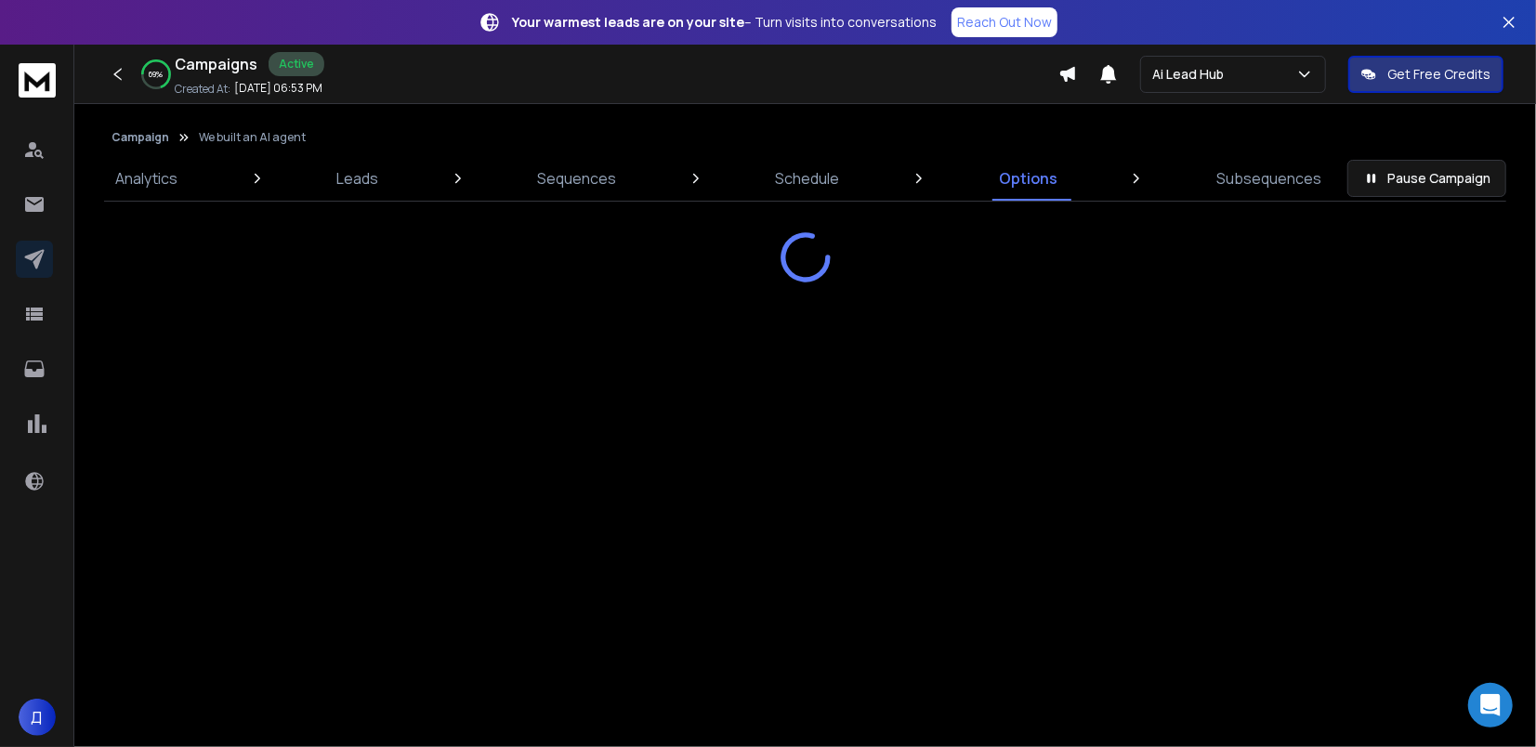
select select "*********"
select select "*"
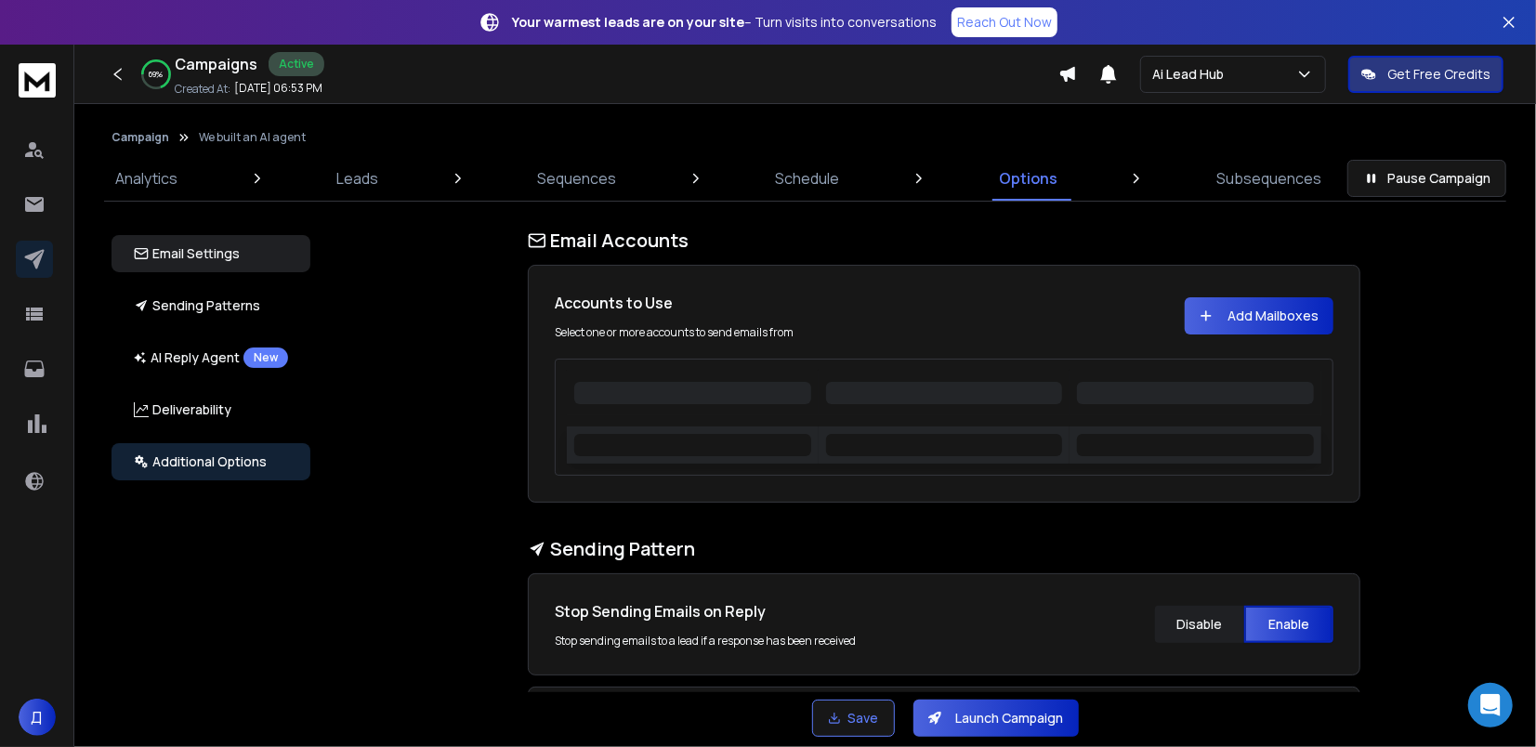
click at [243, 458] on p "Additional Options" at bounding box center [200, 462] width 133 height 19
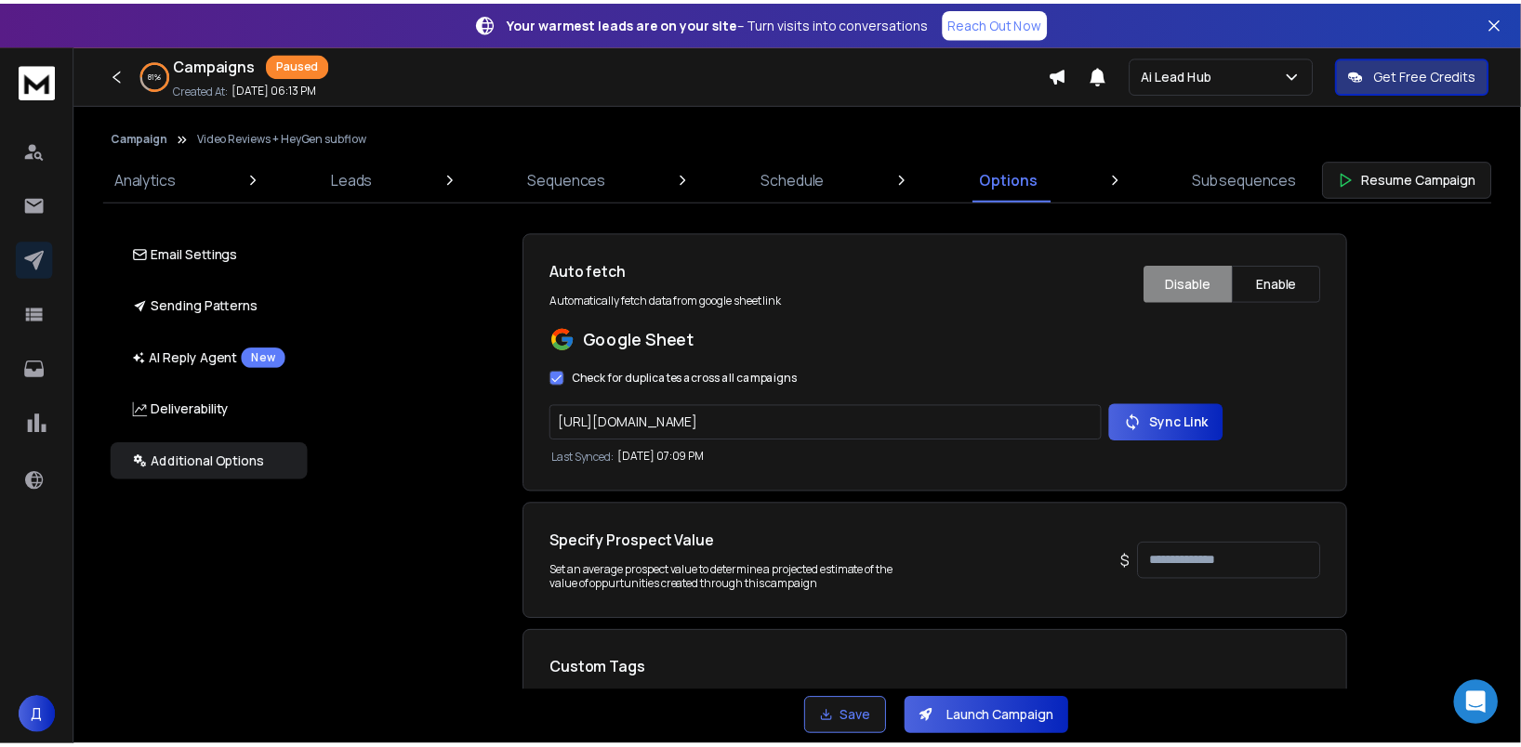
scroll to position [3468, 0]
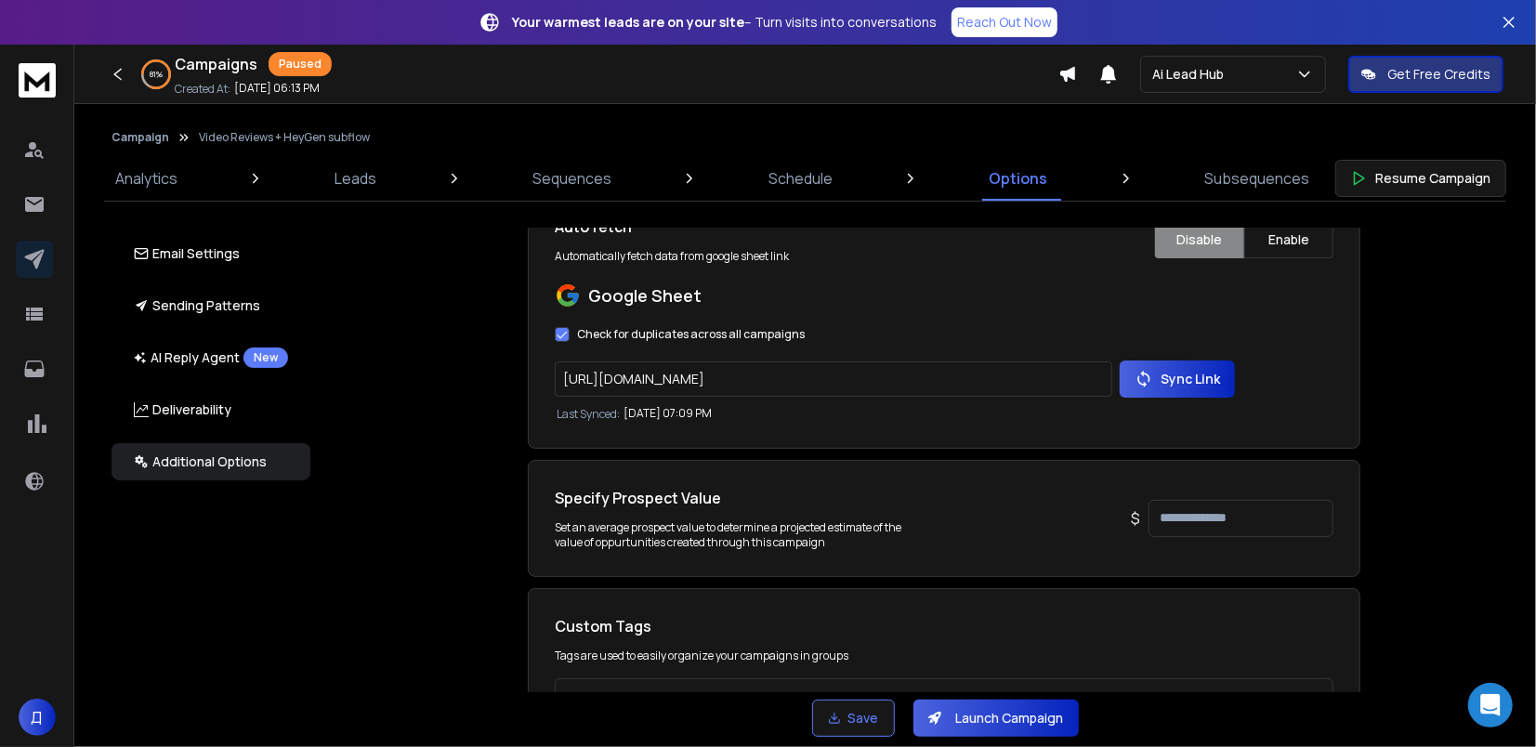
click at [704, 372] on link "https://docs.google.com/spreadsheets/d/1fhO9J66xCYCrJnrfq5CNs8sh9gKt1km6T4AtWub…" at bounding box center [633, 379] width 141 height 18
click at [1150, 381] on button "Sync Link" at bounding box center [1177, 379] width 115 height 37
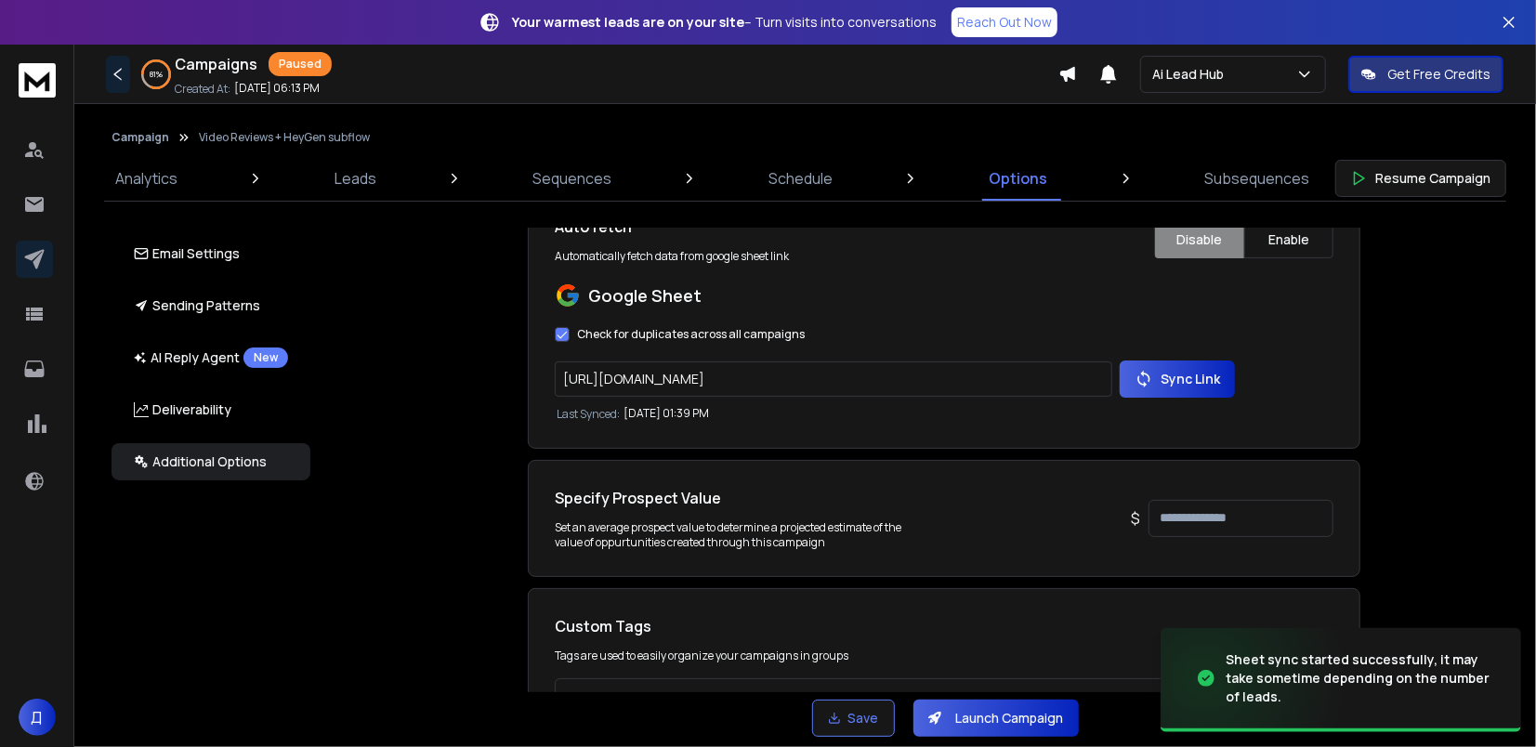
click at [119, 73] on icon at bounding box center [118, 74] width 17 height 17
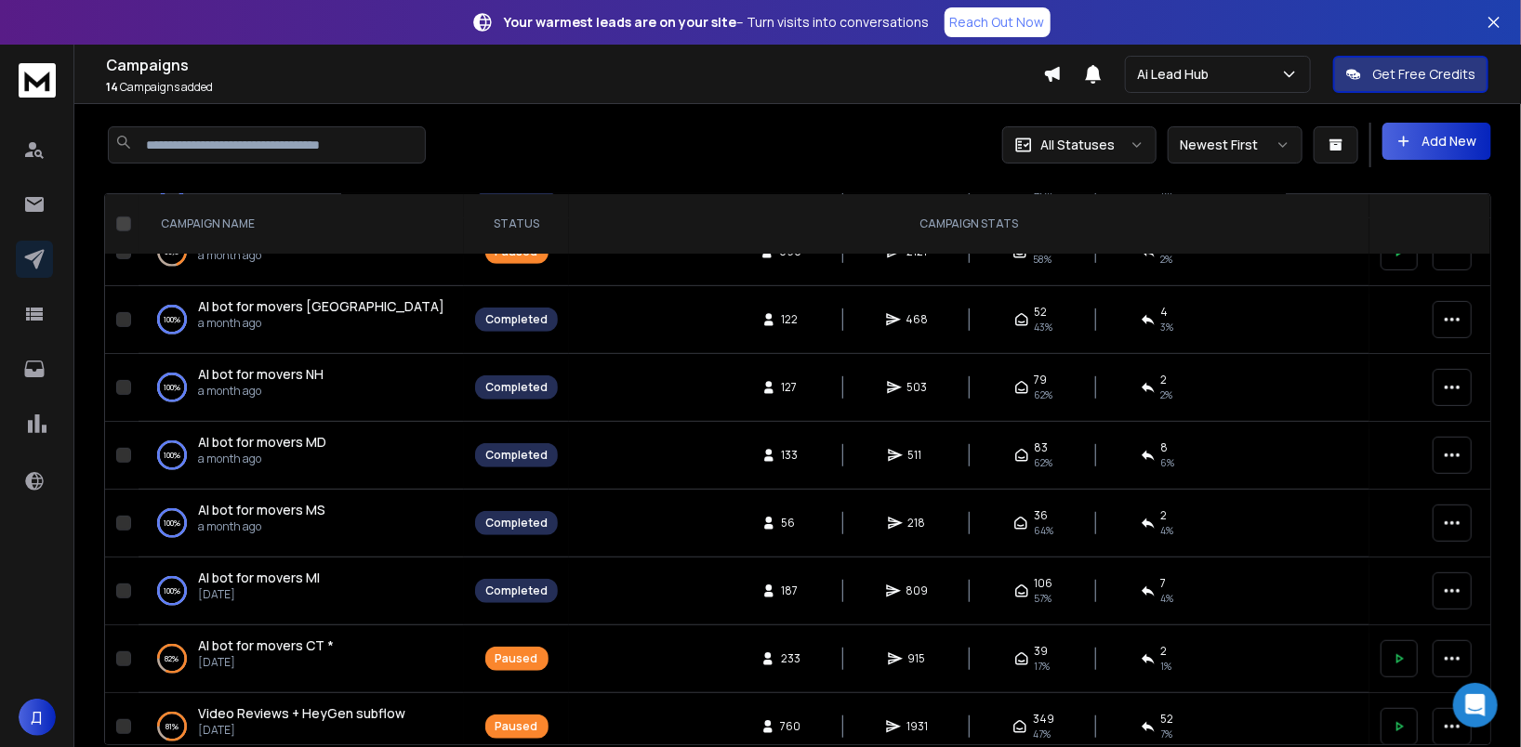
scroll to position [471, 0]
